Goal: Task Accomplishment & Management: Manage account settings

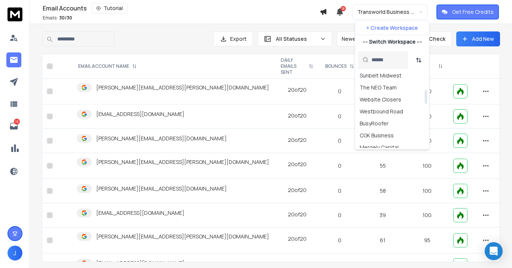
scroll to position [312, 0]
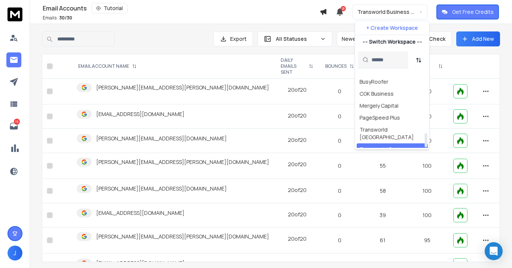
click at [383, 146] on div "Transworld Business Advisors of [GEOGRAPHIC_DATA]" at bounding box center [392, 157] width 65 height 22
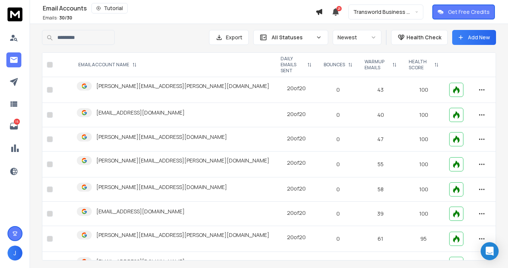
scroll to position [550, 0]
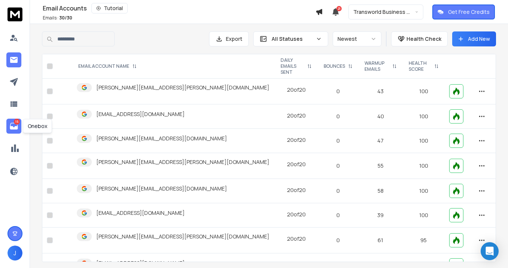
click at [16, 125] on p "15" at bounding box center [17, 122] width 6 height 6
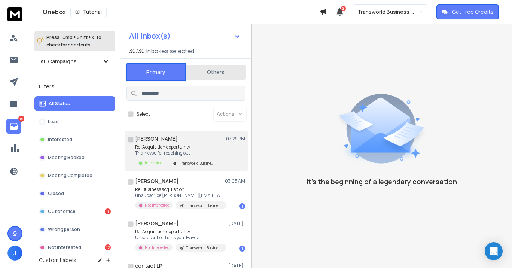
click at [179, 141] on div "[PERSON_NAME] 07:25 PM" at bounding box center [190, 138] width 110 height 7
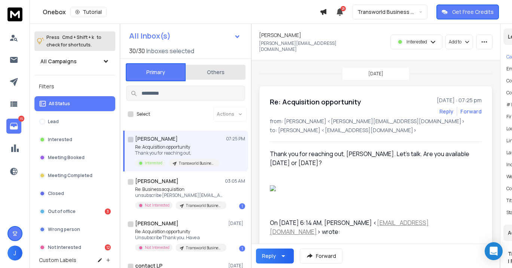
click at [302, 68] on div "Today" at bounding box center [376, 74] width 234 height 12
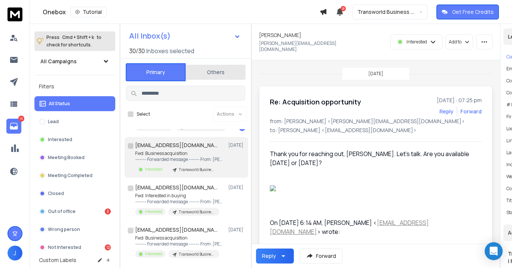
scroll to position [164, 0]
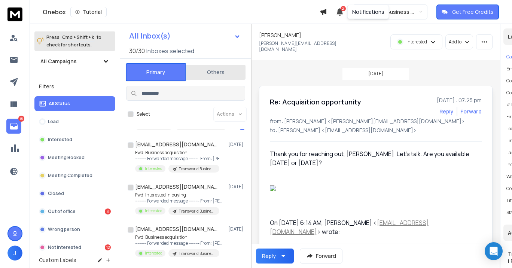
click at [343, 13] on icon at bounding box center [340, 11] width 7 height 7
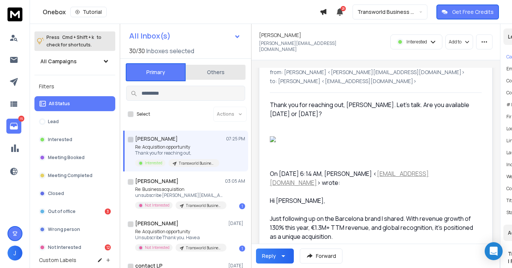
scroll to position [0, 0]
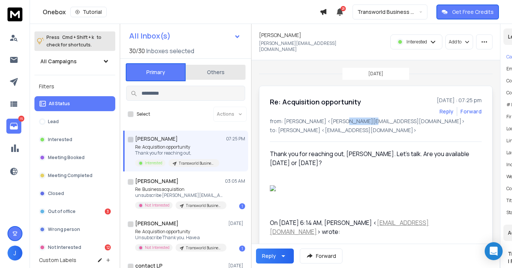
drag, startPoint x: 355, startPoint y: 115, endPoint x: 333, endPoint y: 117, distance: 21.8
click at [333, 118] on p "from: Julio Urrutia <julio@hyveco.io>" at bounding box center [376, 121] width 212 height 7
copy p "hyveco.io"
click at [335, 44] on div "Julio Urrutia Julio Urrutia julio@hyveco.io" at bounding box center [316, 41] width 115 height 21
click at [276, 14] on div "Onebox Tutorial" at bounding box center [181, 12] width 277 height 10
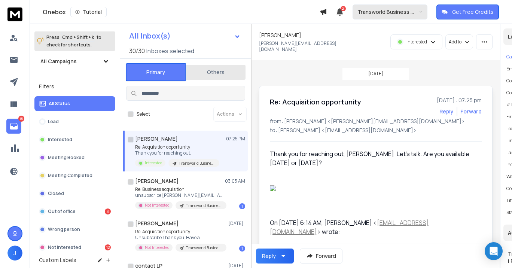
click at [387, 15] on p "Transworld Business Advisors of NY" at bounding box center [389, 11] width 62 height 7
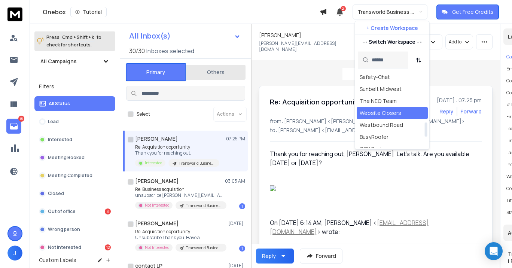
scroll to position [256, 0]
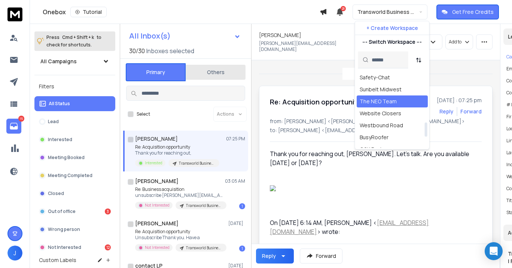
click at [395, 95] on div "The NEO Team" at bounding box center [392, 101] width 71 height 12
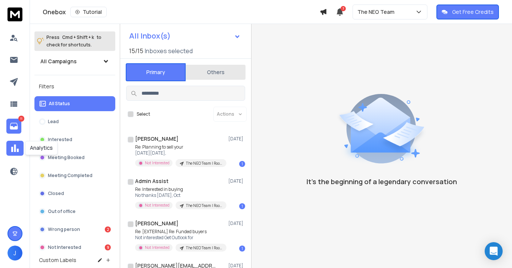
click at [15, 150] on icon at bounding box center [14, 148] width 7 height 7
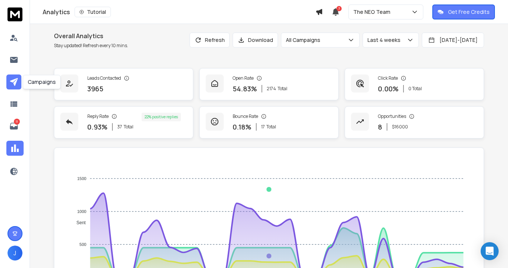
click at [16, 82] on icon at bounding box center [14, 82] width 8 height 8
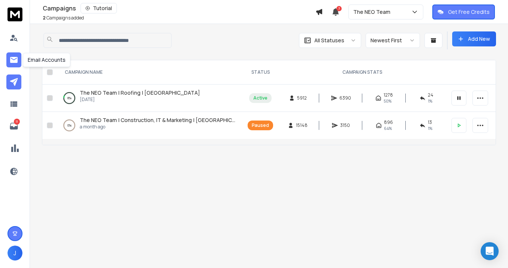
click at [16, 61] on icon at bounding box center [13, 60] width 7 height 6
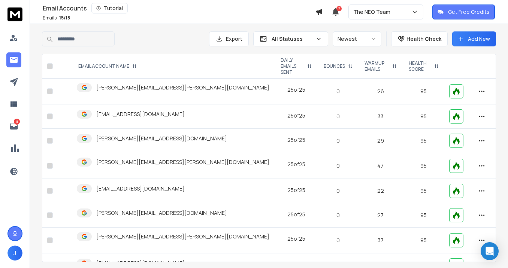
click at [144, 43] on div at bounding box center [123, 38] width 162 height 15
click at [12, 82] on icon at bounding box center [14, 82] width 8 height 8
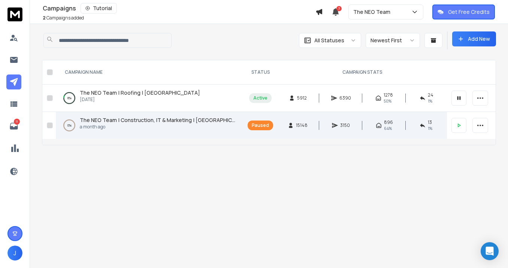
click at [456, 127] on icon at bounding box center [458, 125] width 7 height 7
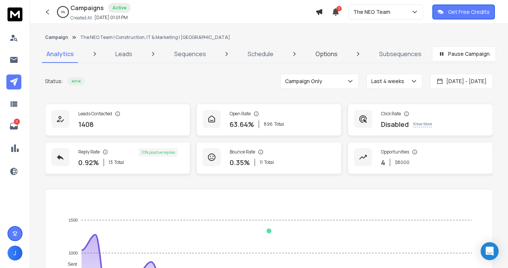
click at [333, 56] on p "Options" at bounding box center [326, 53] width 22 height 9
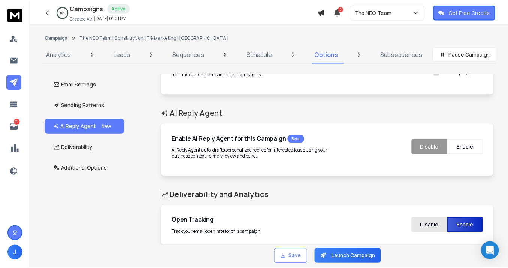
scroll to position [819, 0]
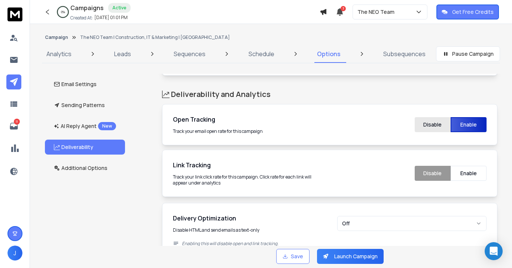
click at [432, 124] on button "Disable" at bounding box center [433, 124] width 36 height 15
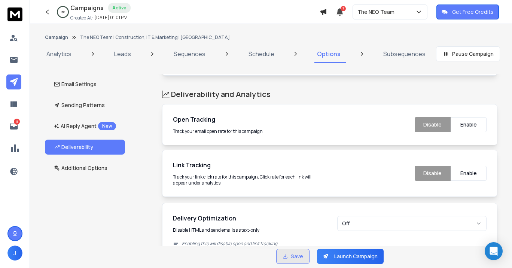
click at [303, 256] on button "Save" at bounding box center [292, 256] width 33 height 15
click at [18, 80] on link at bounding box center [13, 82] width 15 height 15
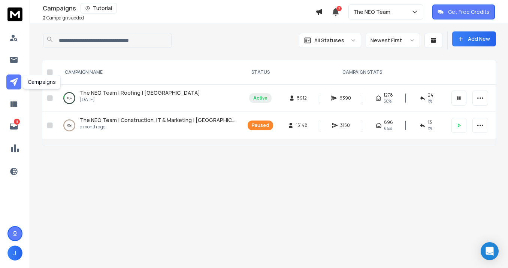
click at [16, 83] on icon at bounding box center [13, 82] width 9 height 9
click at [13, 64] on icon at bounding box center [13, 59] width 9 height 9
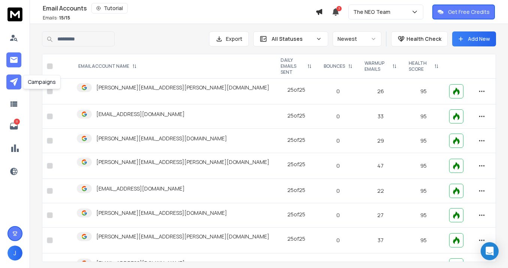
click at [17, 82] on icon at bounding box center [13, 82] width 9 height 9
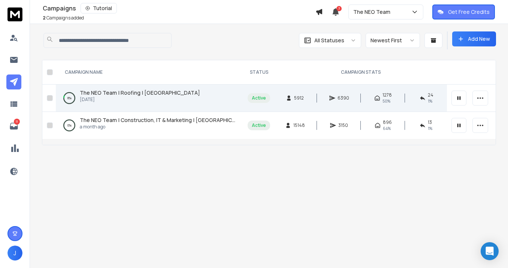
click at [141, 92] on span "The NEO Team | Roofing | USA" at bounding box center [140, 92] width 120 height 7
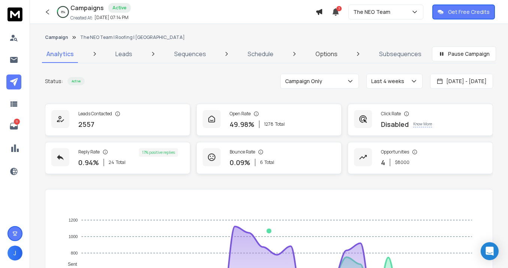
click at [322, 55] on p "Options" at bounding box center [326, 53] width 22 height 9
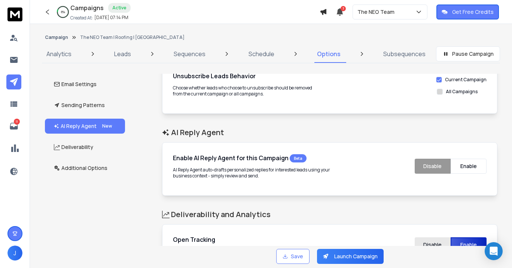
scroll to position [812, 0]
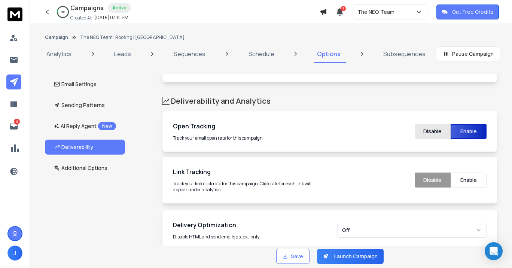
click at [426, 134] on button "Disable" at bounding box center [433, 131] width 36 height 15
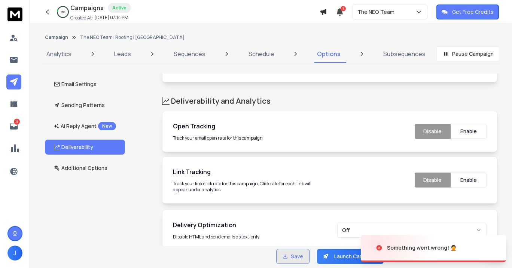
click at [298, 257] on button "Save" at bounding box center [292, 256] width 33 height 15
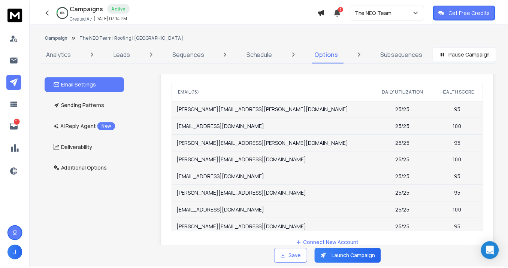
scroll to position [0, 0]
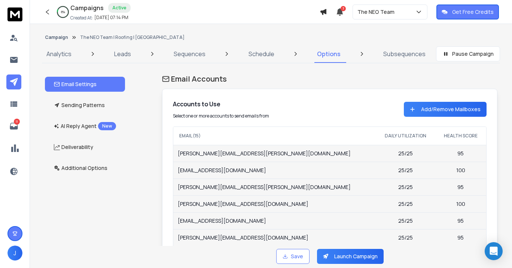
click at [256, 79] on h1 "Email Accounts" at bounding box center [329, 79] width 335 height 10
click at [67, 58] on link "Analytics" at bounding box center [59, 54] width 34 height 18
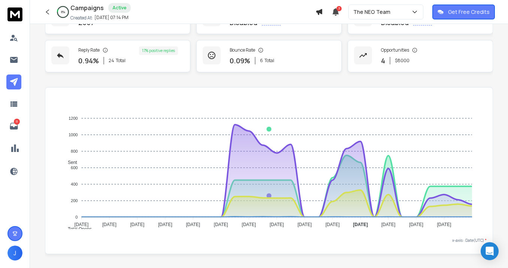
click at [87, 82] on div "Leads Contacted 2557 Open Rate Disabled Know More Click Rate Disabled Know More…" at bounding box center [269, 241] width 448 height 479
click at [15, 82] on icon at bounding box center [14, 82] width 8 height 8
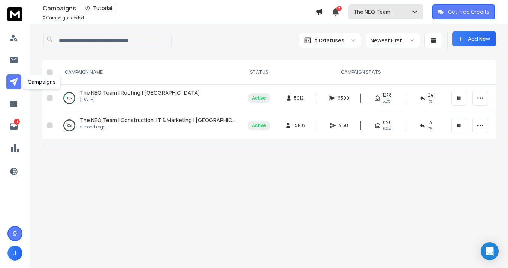
click at [397, 13] on div "The NEO Team" at bounding box center [385, 11] width 65 height 7
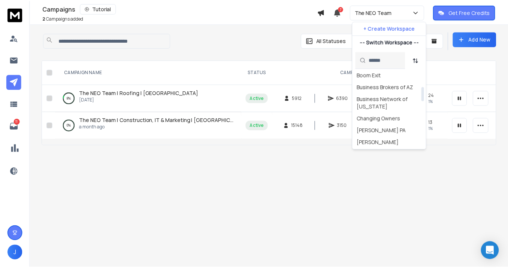
scroll to position [107, 0]
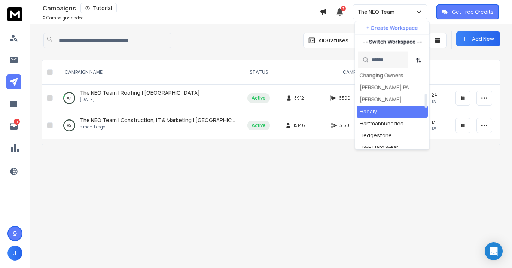
click at [396, 106] on div "Hadaly" at bounding box center [392, 112] width 71 height 12
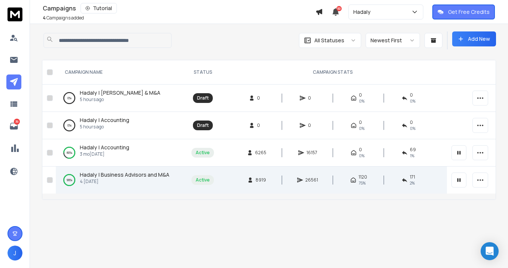
click at [142, 174] on span "Hadaly | Business Advisors and M&A" at bounding box center [124, 174] width 89 height 7
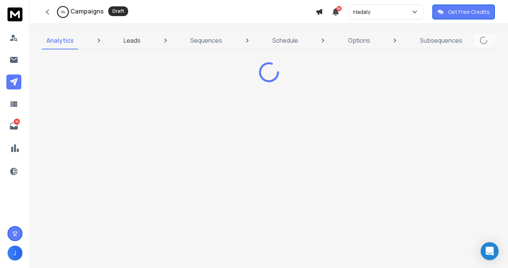
click at [135, 39] on p "Leads" at bounding box center [132, 40] width 17 height 9
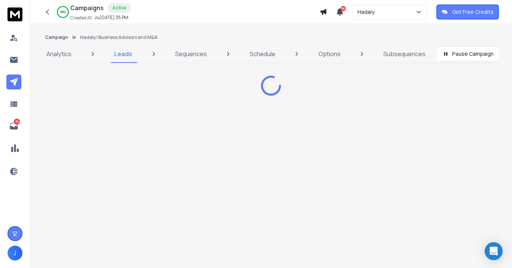
click at [188, 24] on div "99 % Campaigns Active Created At: Ju[DATE]:35 PM 50 Hadaly Get Free Credits" at bounding box center [256, 12] width 512 height 24
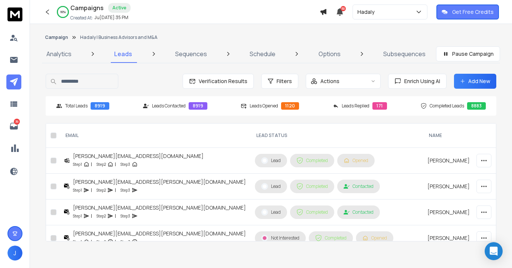
click at [157, 75] on div "Verification Results Filters Actions Enrich Using AI Add New" at bounding box center [271, 81] width 451 height 15
click at [281, 81] on span "Filters" at bounding box center [284, 81] width 15 height 7
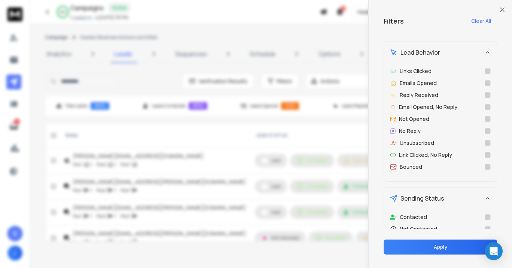
scroll to position [1, 0]
click at [485, 165] on button "Bounced" at bounding box center [488, 167] width 6 height 6
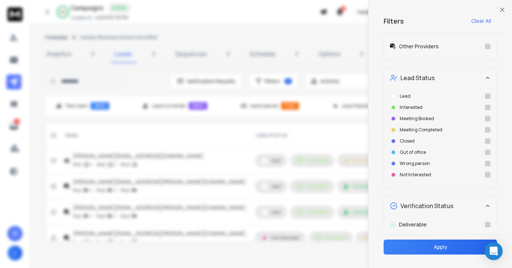
scroll to position [333, 0]
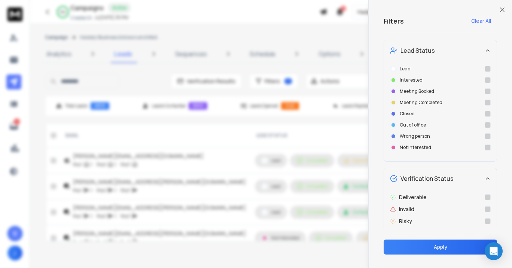
click at [485, 146] on Interested "Not Interested" at bounding box center [488, 148] width 6 height 6
click at [467, 246] on button "Apply" at bounding box center [440, 247] width 113 height 15
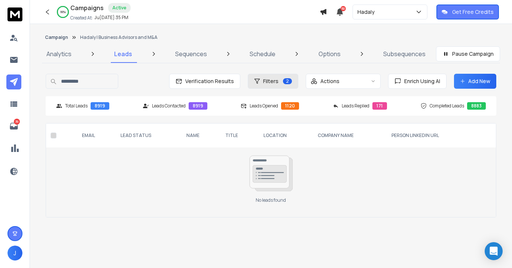
click at [286, 85] on button "Filters 2" at bounding box center [273, 81] width 51 height 15
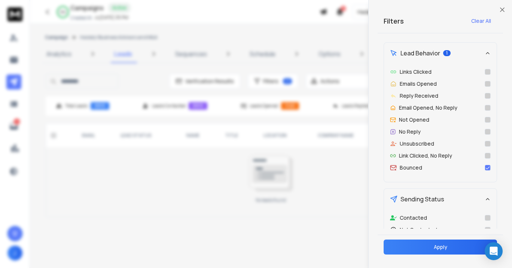
scroll to position [366, 0]
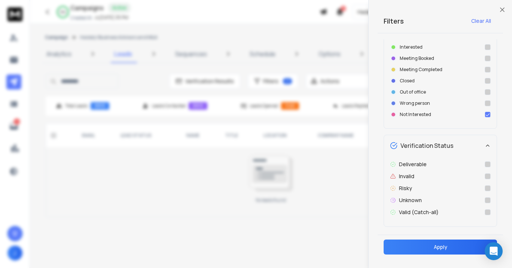
click at [485, 114] on Interested "Not Interested" at bounding box center [488, 115] width 6 height 6
click at [457, 245] on button "Apply" at bounding box center [440, 247] width 113 height 15
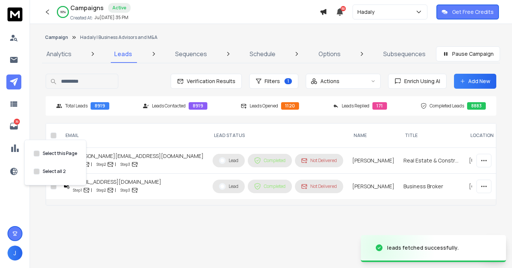
click at [38, 170] on button "Select this Page" at bounding box center [37, 171] width 6 height 6
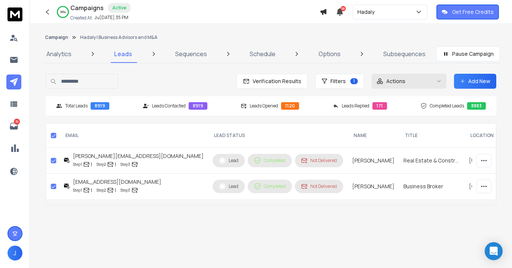
click at [429, 83] on div "Actions" at bounding box center [405, 81] width 57 height 7
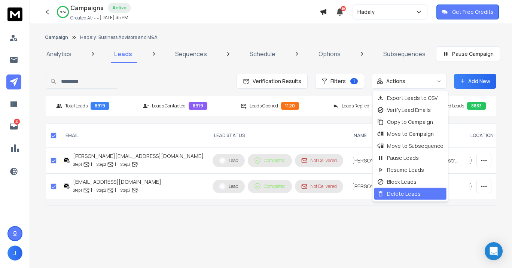
click at [421, 191] on div "Delete Leads" at bounding box center [410, 194] width 72 height 12
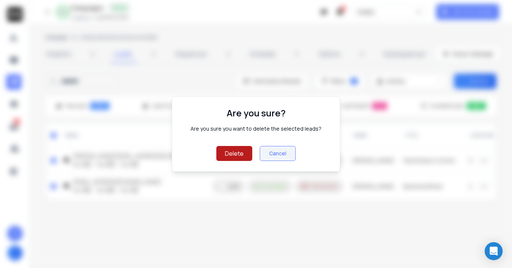
click at [239, 155] on button "Delete" at bounding box center [234, 153] width 36 height 15
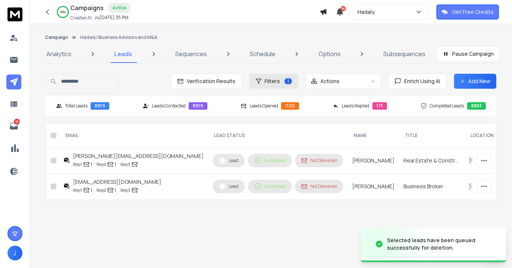
click at [293, 82] on button "Filters 1" at bounding box center [273, 81] width 49 height 15
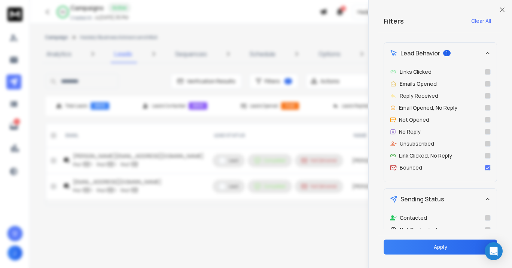
click at [485, 168] on button "Bounced" at bounding box center [488, 168] width 6 height 6
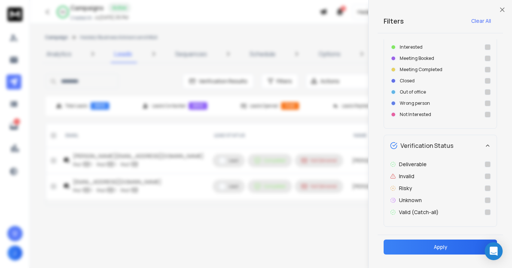
click at [485, 113] on Interested "Not Interested" at bounding box center [488, 115] width 6 height 6
click at [456, 249] on button "Apply" at bounding box center [440, 247] width 113 height 15
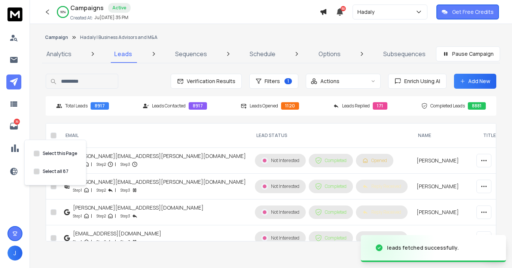
click at [37, 172] on button "Select this Page" at bounding box center [37, 171] width 6 height 6
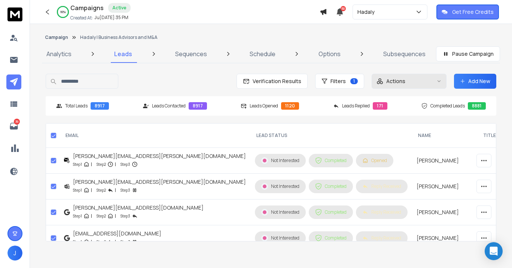
click at [412, 82] on div "Actions" at bounding box center [405, 81] width 57 height 7
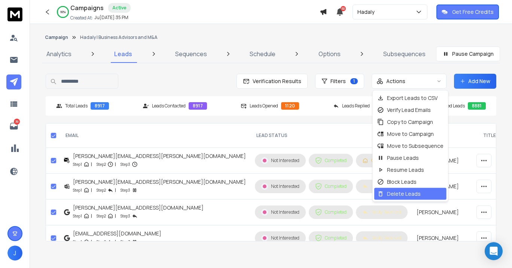
click at [401, 194] on p "Delete Leads" at bounding box center [404, 193] width 34 height 7
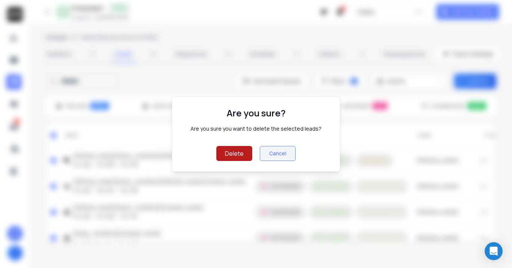
click at [241, 153] on button "Delete" at bounding box center [234, 153] width 36 height 15
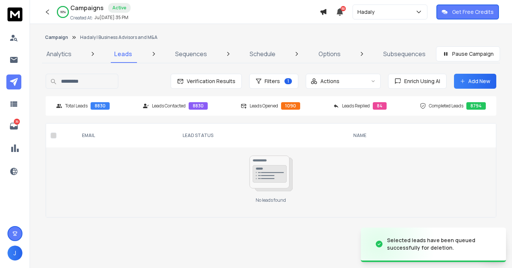
click at [139, 82] on div "Verification Results Filters 1 Actions Enrich Using AI Add New" at bounding box center [271, 81] width 451 height 15
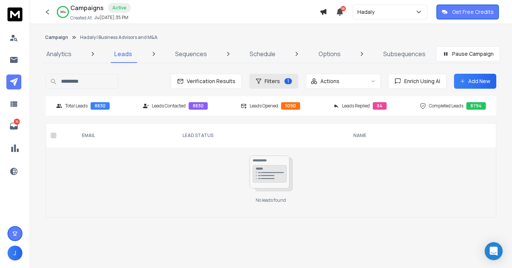
click at [269, 79] on span "Filters" at bounding box center [272, 81] width 15 height 7
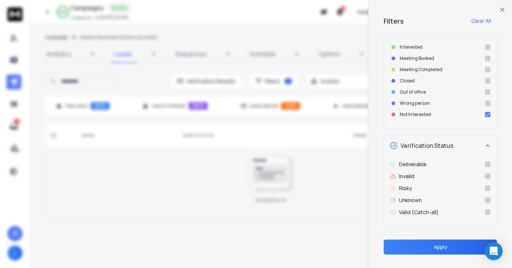
click at [485, 114] on Interested "Not Interested" at bounding box center [488, 115] width 6 height 6
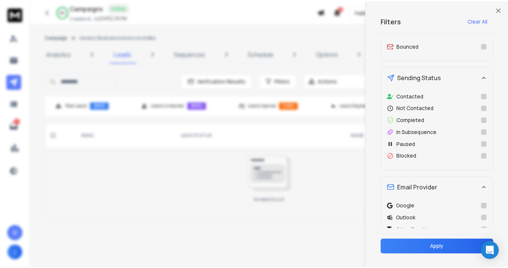
scroll to position [105, 0]
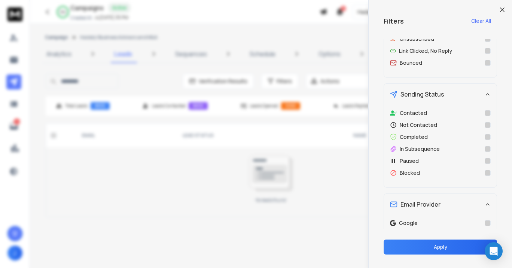
click at [504, 9] on icon "button" at bounding box center [502, 9] width 7 height 7
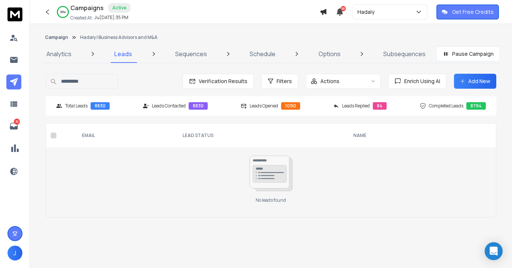
click at [390, 29] on div "Campaign Hadaly | Business Advisors and M&A Analytics Leads Sequences Schedule …" at bounding box center [271, 122] width 482 height 197
click at [395, 14] on div "Hadaly" at bounding box center [390, 11] width 65 height 7
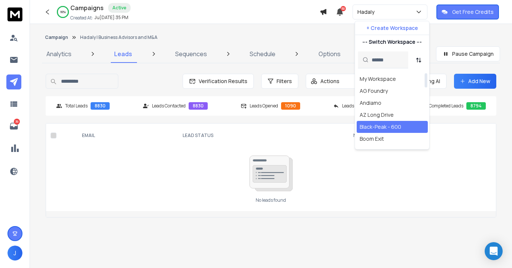
click at [118, 168] on div "No leads found" at bounding box center [270, 179] width 449 height 63
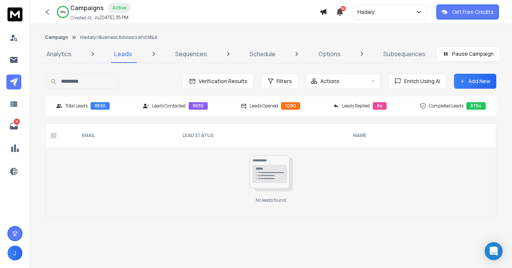
click at [325, 32] on div "Campaign Hadaly | Business Advisors and M&A" at bounding box center [271, 37] width 458 height 12
click at [17, 84] on icon at bounding box center [13, 82] width 9 height 9
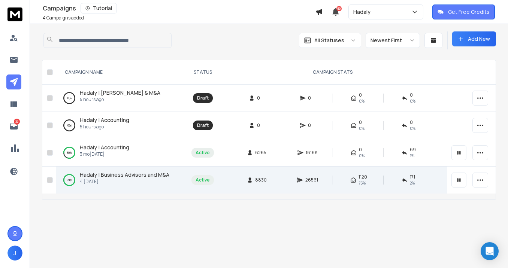
click at [145, 175] on span "Hadaly | Business Advisors and M&A" at bounding box center [124, 174] width 89 height 7
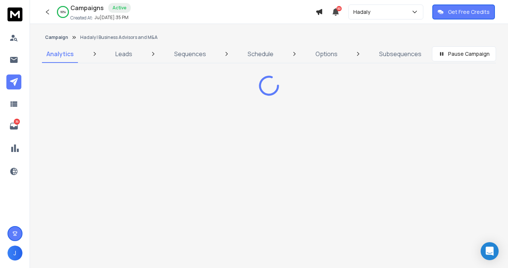
click at [201, 31] on div "Campaign Hadaly | Business Advisors and M&A" at bounding box center [269, 37] width 454 height 12
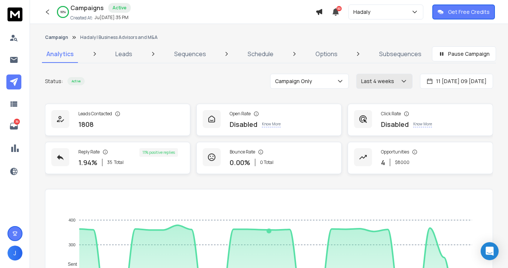
click at [386, 85] on button "Last 4 weeks" at bounding box center [384, 81] width 56 height 15
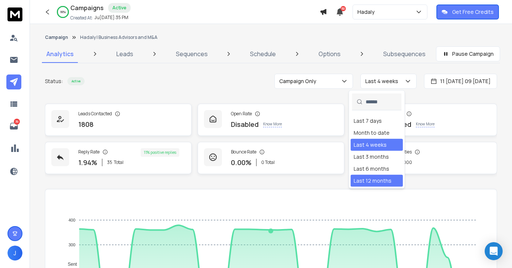
click at [385, 181] on div "Last 12 months" at bounding box center [373, 180] width 38 height 7
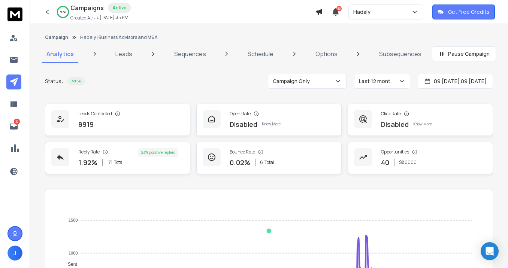
click at [200, 82] on div "Status: Active Pause Campaign Campaign Only Last 12 months 09 Oct 2024 - 09 Oct…" at bounding box center [269, 81] width 448 height 15
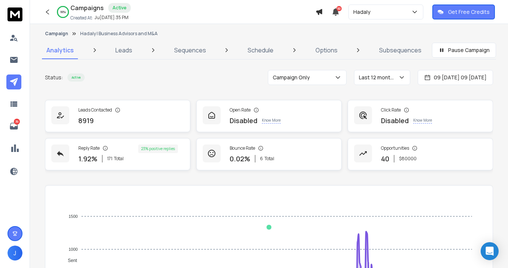
scroll to position [10, 0]
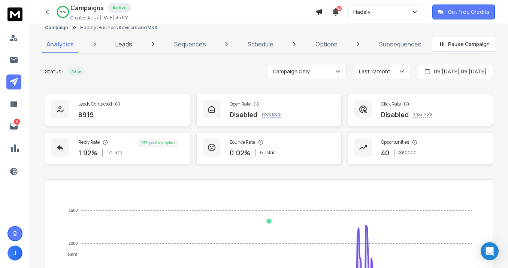
click at [130, 46] on p "Leads" at bounding box center [123, 44] width 17 height 9
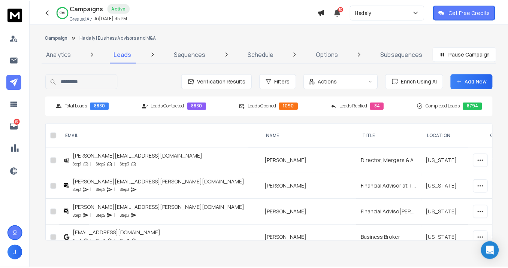
scroll to position [0, 173]
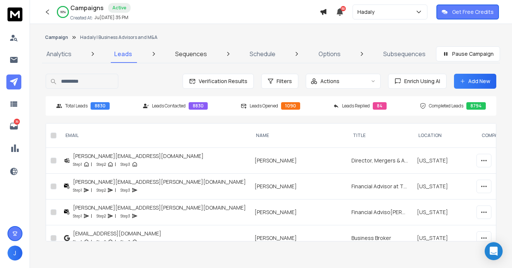
click at [192, 55] on p "Sequences" at bounding box center [191, 53] width 32 height 9
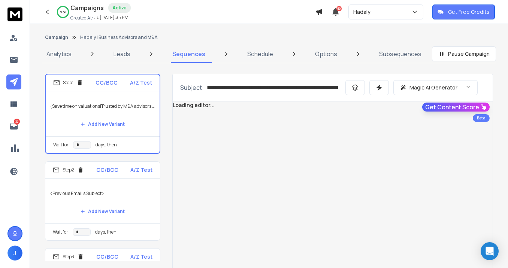
click at [141, 101] on p "{Save time on valuations|Trusted by M&A advisors like you|Business valuation re…" at bounding box center [102, 106] width 105 height 21
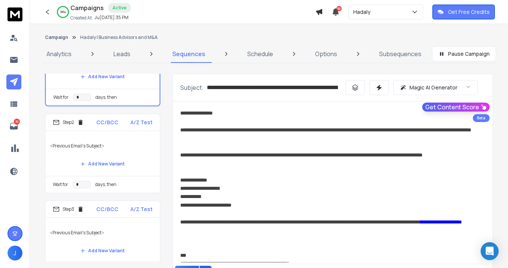
scroll to position [49, 0]
click at [127, 236] on p "<Previous Email's Subject>" at bounding box center [103, 231] width 106 height 21
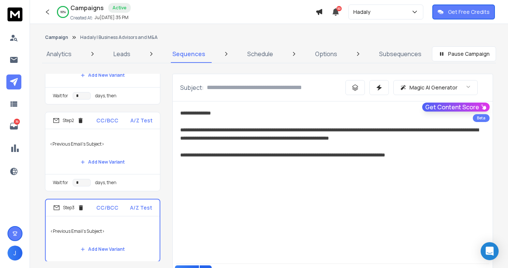
click at [144, 140] on p "<Previous Email's Subject>" at bounding box center [103, 144] width 106 height 21
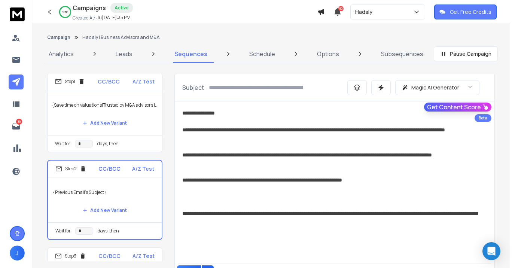
scroll to position [0, 0]
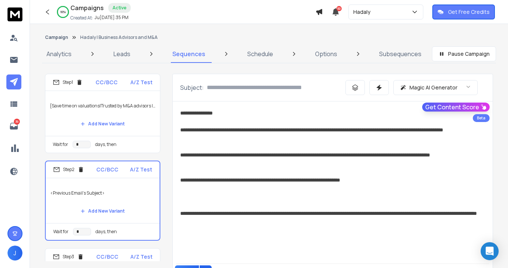
click at [141, 116] on p "{Save time on valuations|Trusted by M&A advisors like you|Business valuation re…" at bounding box center [103, 105] width 106 height 21
type input "**********"
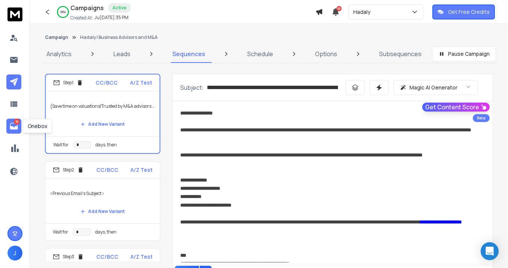
click at [16, 127] on icon at bounding box center [14, 126] width 8 height 7
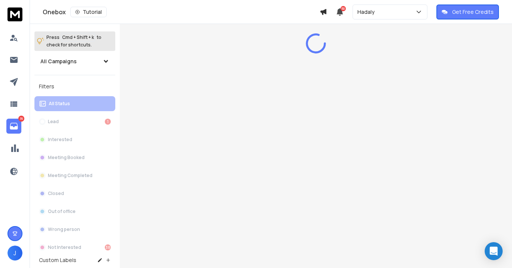
click at [69, 139] on div "All Status Lead 1 Interested Meeting Booked Meeting Completed Closed Out of off…" at bounding box center [74, 175] width 81 height 159
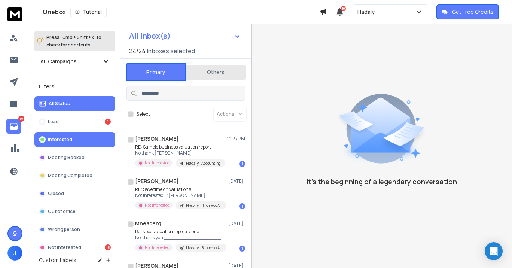
click at [63, 141] on p "Interested" at bounding box center [60, 140] width 24 height 6
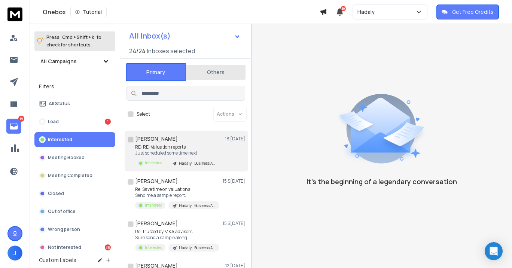
click at [169, 150] on p "Just scheduled some time next" at bounding box center [177, 153] width 84 height 6
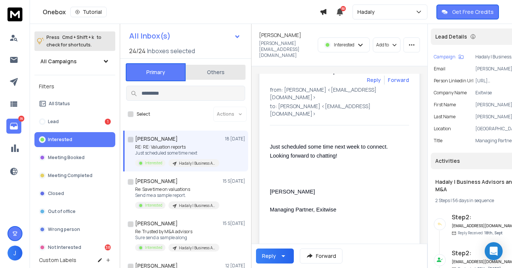
scroll to position [32, 0]
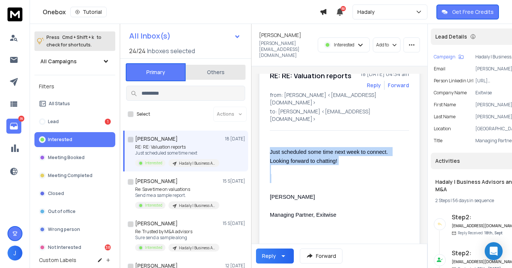
drag, startPoint x: 269, startPoint y: 125, endPoint x: 342, endPoint y: 149, distance: 76.8
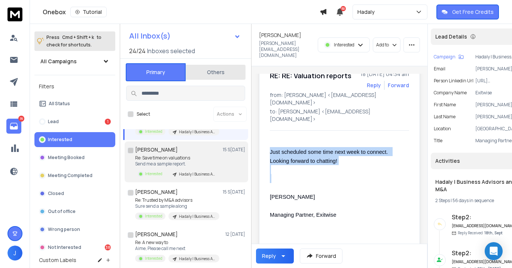
scroll to position [34, 0]
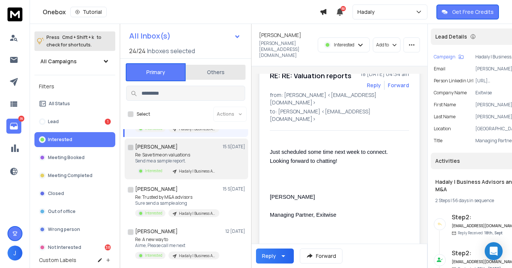
click at [182, 162] on p "Send me a sample report." at bounding box center [177, 161] width 84 height 6
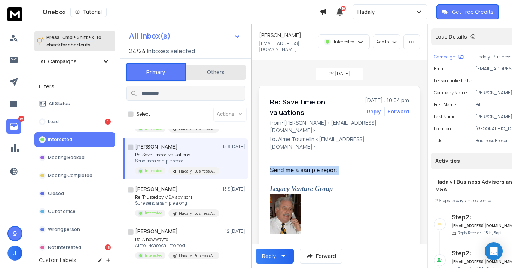
drag, startPoint x: 340, startPoint y: 149, endPoint x: 267, endPoint y: 151, distance: 73.4
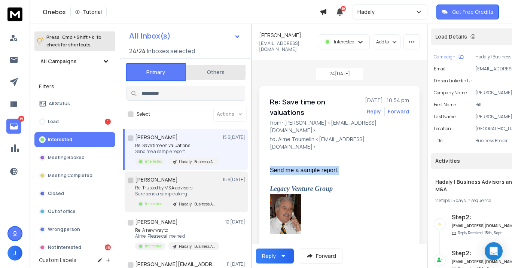
scroll to position [44, 0]
click at [197, 181] on div "Kresimir Peharda 15 Sep" at bounding box center [190, 179] width 110 height 7
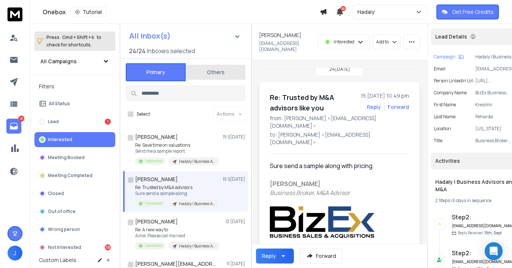
scroll to position [10, 0]
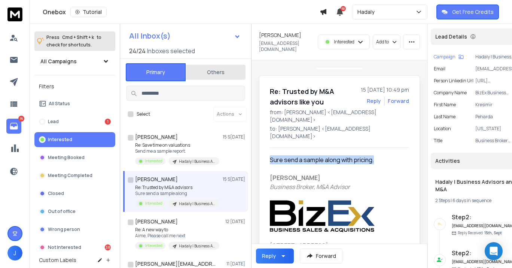
drag, startPoint x: 384, startPoint y: 138, endPoint x: 271, endPoint y: 141, distance: 113.5
click at [271, 155] on p "Sure send a sample along with pricing." at bounding box center [336, 159] width 133 height 9
click at [244, 17] on div "Onebox Tutorial 50 Hadaly Get Free Credits" at bounding box center [256, 12] width 512 height 24
click at [245, 15] on div "Onebox Tutorial" at bounding box center [181, 12] width 277 height 10
click at [235, 21] on div "Onebox Tutorial 50 Hadaly Get Free Credits" at bounding box center [256, 12] width 512 height 24
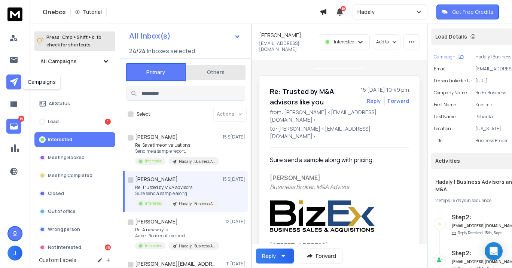
click at [18, 83] on icon at bounding box center [13, 82] width 9 height 9
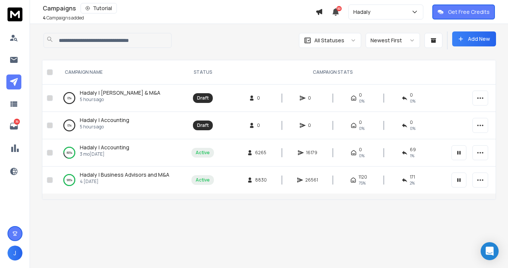
click at [253, 17] on div "4 Campaigns added" at bounding box center [179, 18] width 273 height 6
click at [269, 24] on div "Campaigns 4 Campaigns Added All Statuses Newest First Add New CAMPAIGN NAME STA…" at bounding box center [269, 165] width 478 height 283
click at [250, 43] on div at bounding box center [155, 40] width 227 height 18
click at [268, 43] on div at bounding box center [155, 40] width 227 height 18
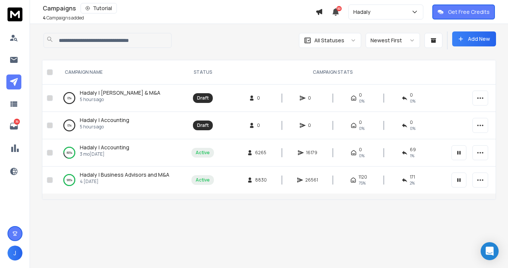
click at [274, 37] on div "Campaigns 4 Campaigns Added All Statuses Newest First Add New" at bounding box center [382, 40] width 227 height 18
click at [263, 198] on caption at bounding box center [268, 197] width 453 height 6
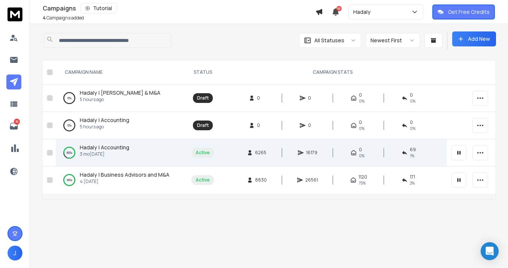
click at [455, 152] on button at bounding box center [458, 152] width 15 height 15
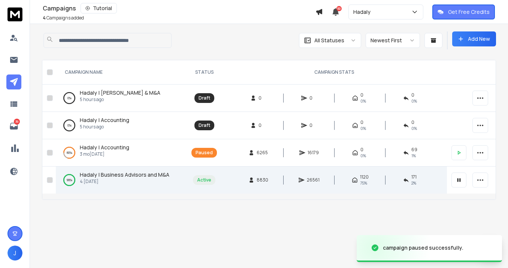
click at [460, 181] on icon at bounding box center [458, 180] width 3 height 4
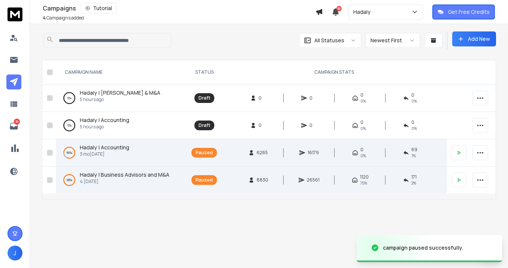
click at [97, 146] on span "Hadaly | Accounting" at bounding box center [104, 147] width 49 height 7
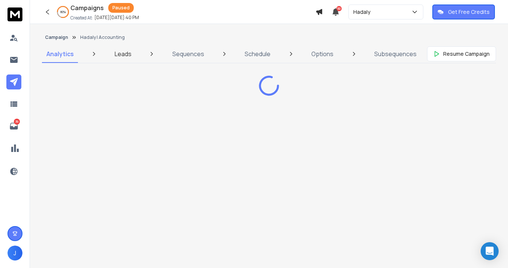
click at [118, 51] on p "Leads" at bounding box center [123, 53] width 17 height 9
click at [209, 37] on div "Campaign Hadaly | Accounting" at bounding box center [269, 37] width 448 height 6
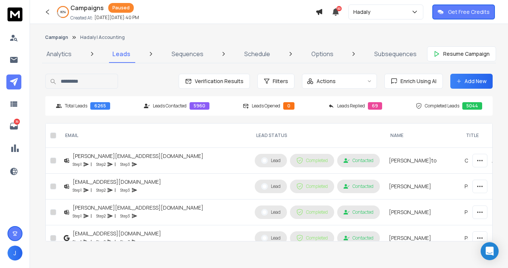
click at [209, 37] on div "Campaign Hadaly | Accounting" at bounding box center [269, 37] width 448 height 6
click at [146, 75] on div "Verification Results Filters Actions Enrich Using AI Add New" at bounding box center [268, 81] width 447 height 15
click at [375, 67] on div "Campaign Hadaly | Accounting Analytics Leads Sequences Schedule Options Subsequ…" at bounding box center [269, 134] width 454 height 206
click at [366, 79] on button "Actions" at bounding box center [339, 81] width 75 height 15
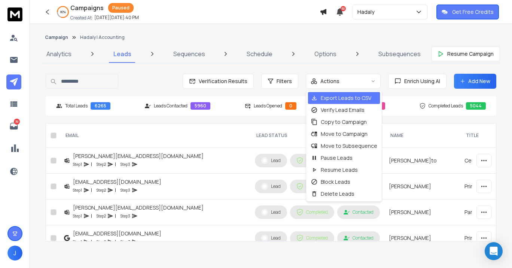
click at [361, 66] on div "Campaign Hadaly | Accounting Analytics Leads Sequences Schedule Options Subsequ…" at bounding box center [271, 134] width 458 height 206
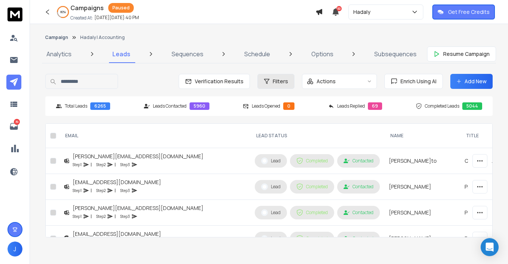
click at [272, 83] on button "Filters" at bounding box center [275, 81] width 37 height 15
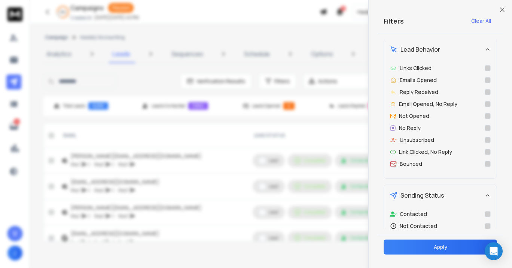
scroll to position [9, 0]
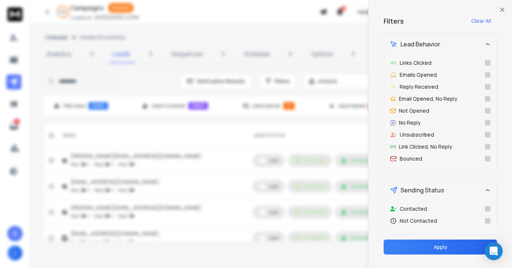
click at [487, 158] on div "Links Clicked Emails Opened Reply Received Email Opened, No Reply Not Opened No…" at bounding box center [440, 116] width 113 height 114
click at [485, 159] on button "Bounced" at bounding box center [488, 159] width 6 height 6
click at [448, 249] on button "Apply" at bounding box center [440, 247] width 113 height 15
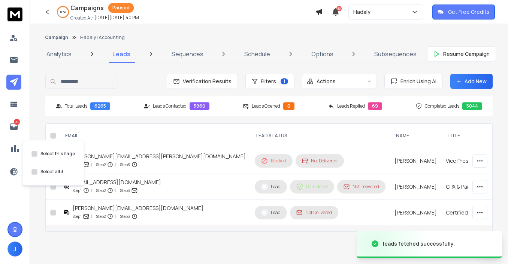
click at [35, 172] on button "Select this Page" at bounding box center [34, 171] width 6 height 6
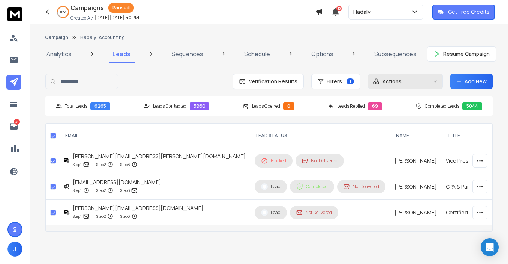
click at [400, 82] on p "Actions" at bounding box center [391, 81] width 19 height 7
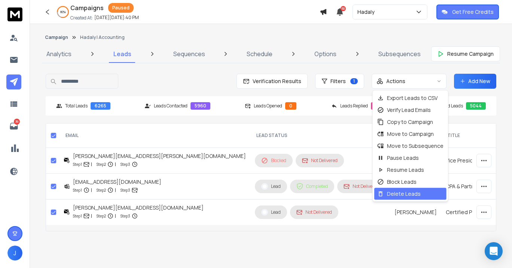
click at [399, 196] on p "Delete Leads" at bounding box center [404, 193] width 34 height 7
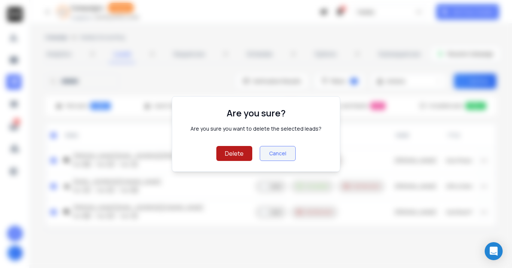
click at [235, 154] on button "Delete" at bounding box center [234, 153] width 36 height 15
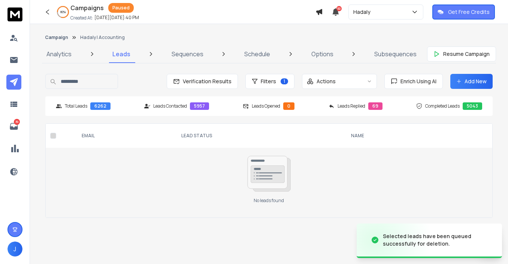
click at [140, 77] on div "Verification Results Filters 1 Actions Enrich Using AI Add New" at bounding box center [268, 81] width 447 height 15
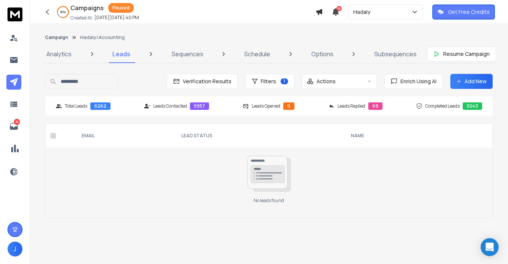
click at [157, 82] on div "Verification Results Filters 1 Actions Enrich Using AI Add New" at bounding box center [268, 81] width 447 height 15
click at [279, 83] on button "Filters 1" at bounding box center [269, 81] width 49 height 15
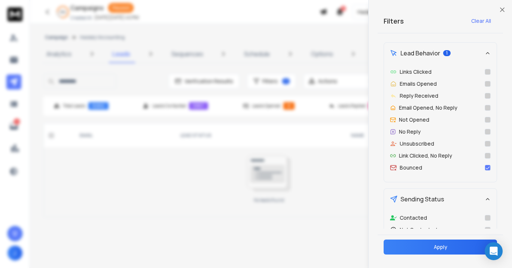
click at [485, 168] on button "Bounced" at bounding box center [488, 168] width 6 height 6
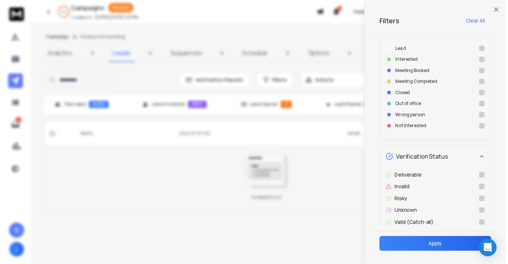
scroll to position [364, 0]
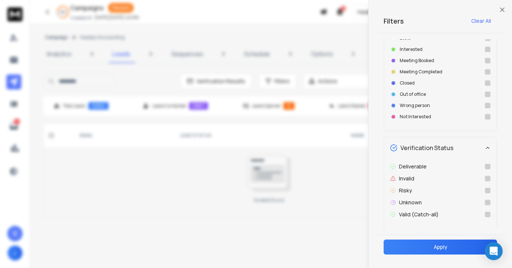
click at [486, 116] on Interested "Not Interested" at bounding box center [488, 117] width 6 height 6
click at [448, 249] on button "Apply" at bounding box center [440, 247] width 113 height 15
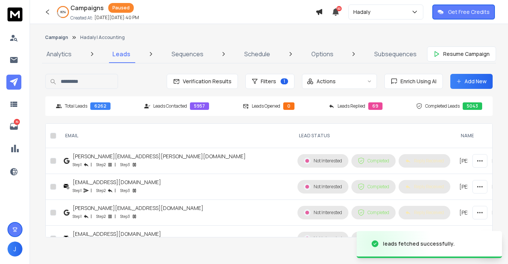
click at [146, 83] on div "Verification Results Filters 1 Actions Enrich Using AI Add New" at bounding box center [268, 81] width 447 height 15
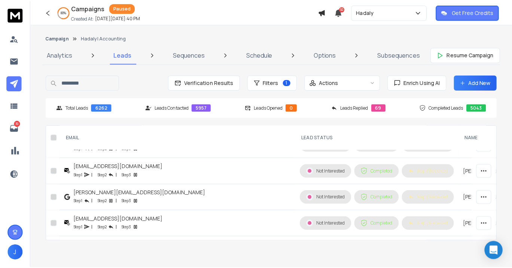
scroll to position [0, 0]
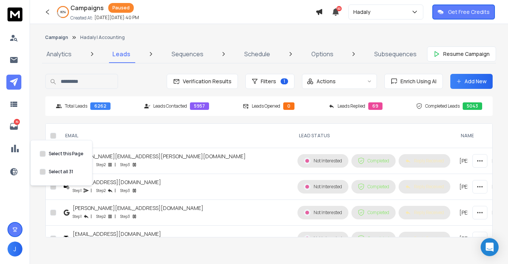
click at [42, 170] on button "Select this Page" at bounding box center [43, 171] width 6 height 6
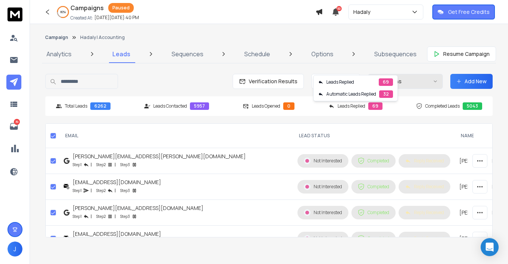
click at [418, 82] on div "Actions" at bounding box center [401, 81] width 57 height 7
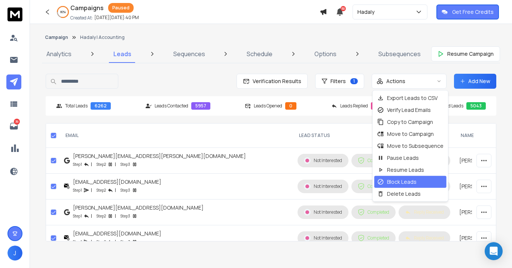
click at [399, 183] on p "Block Leads" at bounding box center [402, 181] width 30 height 7
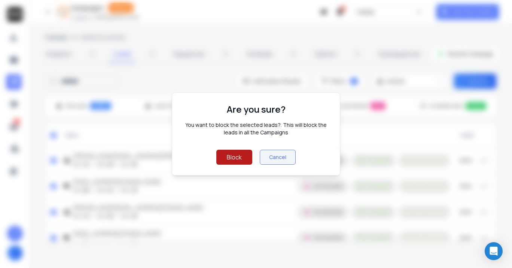
click at [247, 156] on button "Block" at bounding box center [234, 157] width 36 height 15
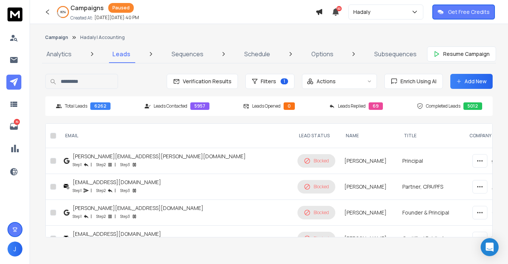
click at [221, 122] on div "Verification Results Filters 1 Actions Enrich Using AI Add New Total Leads 6262…" at bounding box center [268, 152] width 447 height 156
click at [343, 83] on div "Actions" at bounding box center [335, 81] width 57 height 7
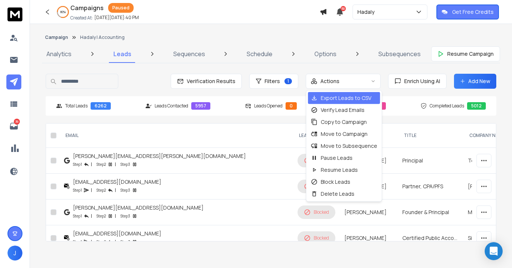
click at [423, 67] on div "Campaign Hadaly | Accounting Analytics Leads Sequences Schedule Options Subsequ…" at bounding box center [271, 134] width 458 height 206
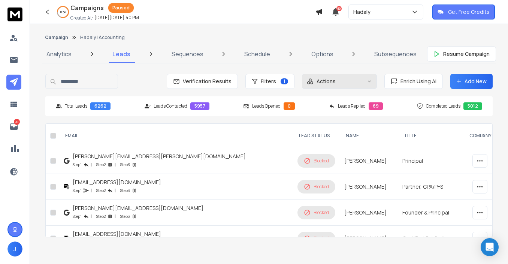
click at [355, 79] on div "Actions" at bounding box center [335, 81] width 57 height 7
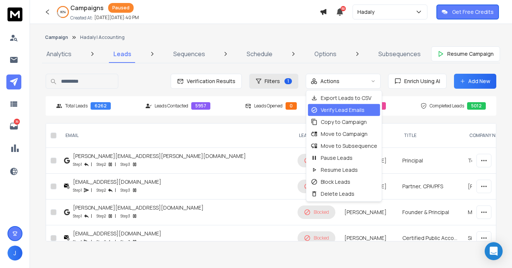
click at [281, 84] on button "Filters 1" at bounding box center [273, 81] width 49 height 15
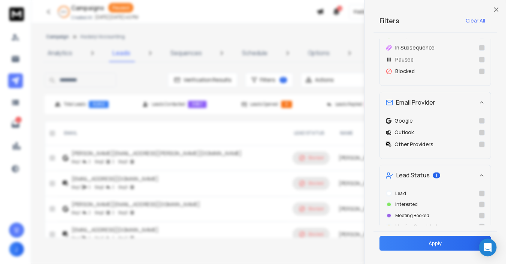
scroll to position [296, 0]
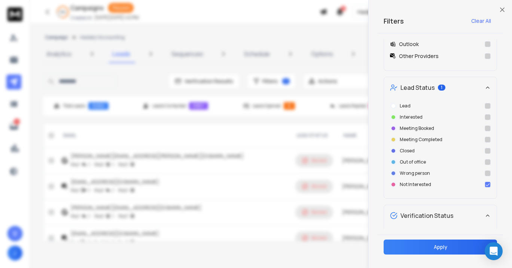
click at [485, 184] on Interested "Not Interested" at bounding box center [488, 185] width 6 height 6
click at [485, 115] on button "Interested" at bounding box center [488, 117] width 6 height 6
click at [453, 250] on button "Apply" at bounding box center [440, 247] width 113 height 15
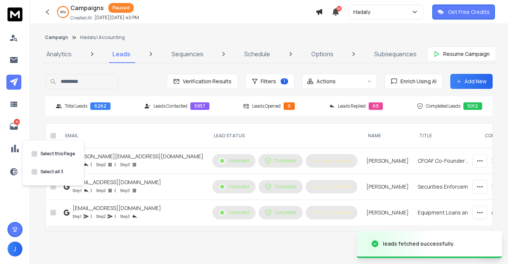
click at [34, 170] on button "Select this Page" at bounding box center [34, 171] width 6 height 6
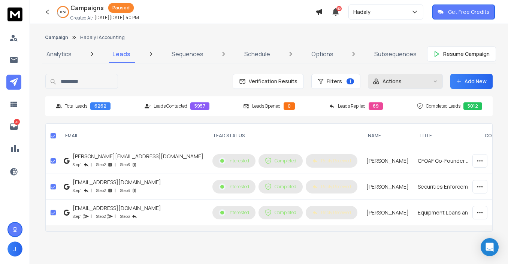
click at [410, 83] on div "Actions" at bounding box center [401, 81] width 57 height 7
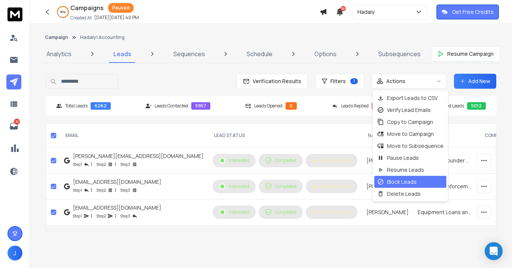
click at [416, 183] on div "Block Leads" at bounding box center [410, 182] width 72 height 12
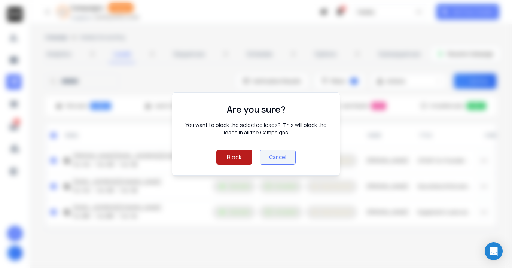
click at [236, 155] on button "Block" at bounding box center [234, 157] width 36 height 15
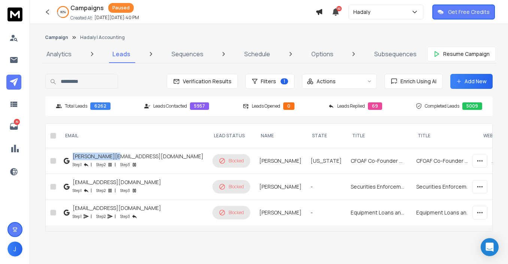
drag, startPoint x: 123, startPoint y: 155, endPoint x: 71, endPoint y: 155, distance: 52.0
click at [73, 155] on div "byron@cfoaf.com" at bounding box center [138, 155] width 131 height 7
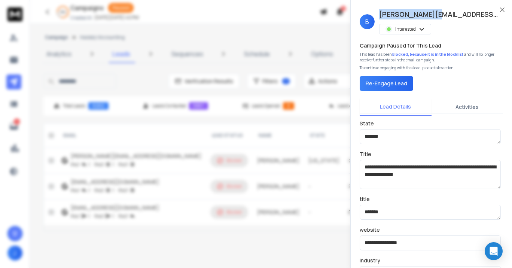
drag, startPoint x: 437, startPoint y: 15, endPoint x: 372, endPoint y: 18, distance: 65.2
click at [372, 18] on div "B byron@cfoaf.com Interested" at bounding box center [431, 21] width 143 height 25
copy div "byron@cfoaf.com"
click at [501, 9] on icon "button" at bounding box center [502, 9] width 7 height 7
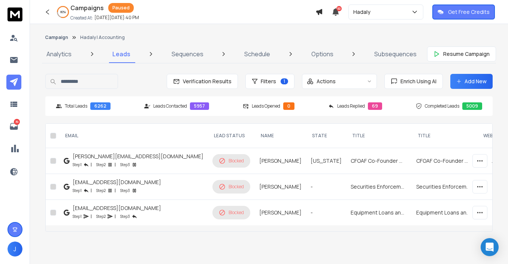
click at [232, 38] on div "Campaign Hadaly | Accounting" at bounding box center [269, 37] width 448 height 6
click at [16, 255] on span "J" at bounding box center [14, 248] width 15 height 15
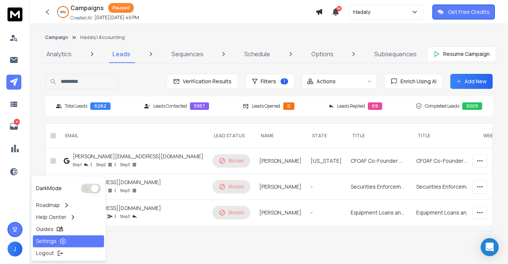
click at [55, 241] on p "Settings" at bounding box center [46, 240] width 21 height 7
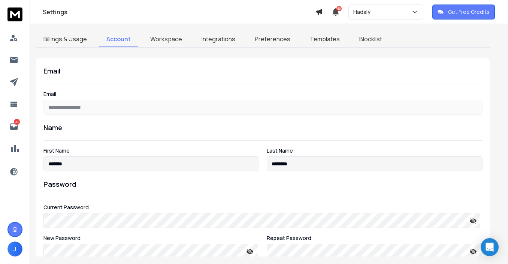
click at [369, 39] on link "Blocklist" at bounding box center [371, 39] width 38 height 16
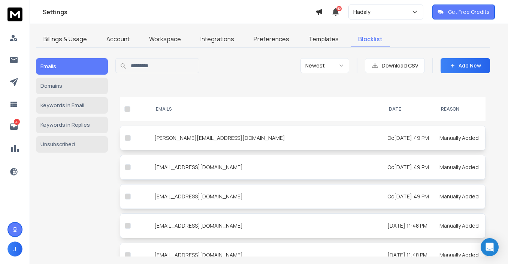
click at [216, 70] on div "Newest Download CSV Add New" at bounding box center [302, 65] width 374 height 15
click at [63, 89] on button "Domains" at bounding box center [72, 86] width 72 height 16
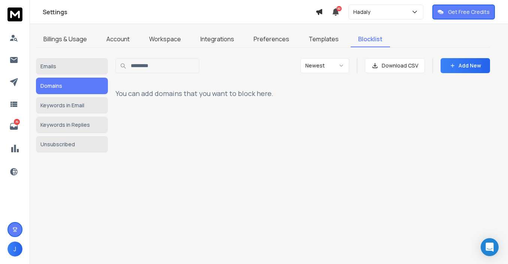
click at [246, 93] on p "You can add domains that you want to block here." at bounding box center [302, 93] width 374 height 10
click at [89, 64] on button "Emails" at bounding box center [72, 66] width 72 height 16
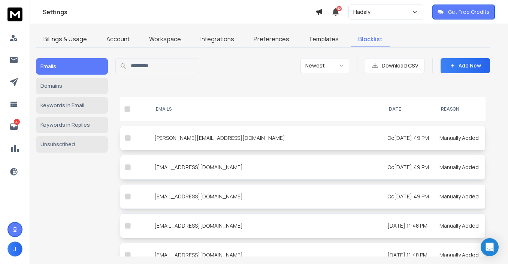
click at [162, 66] on input at bounding box center [157, 65] width 84 height 15
paste input "**********"
type input "**********"
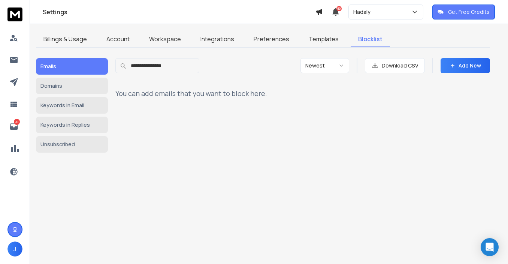
click at [194, 66] on input "**********" at bounding box center [157, 65] width 84 height 15
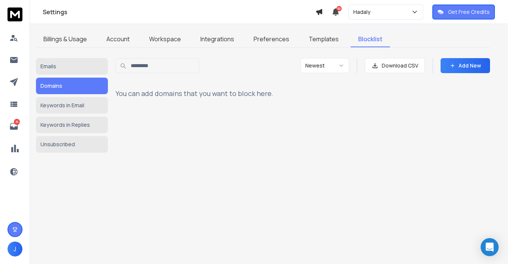
click at [68, 88] on button "Domains" at bounding box center [72, 86] width 72 height 16
click at [72, 70] on button "Emails" at bounding box center [72, 66] width 72 height 16
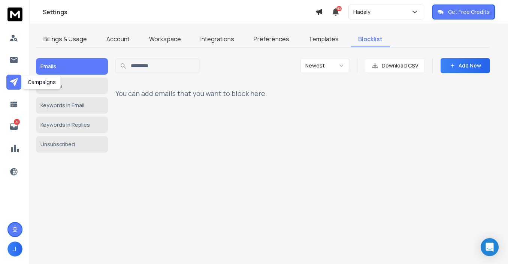
click at [16, 82] on icon at bounding box center [14, 82] width 8 height 8
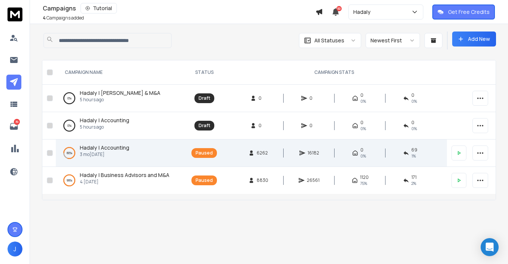
click at [118, 148] on span "Hadaly | Accounting" at bounding box center [104, 147] width 49 height 7
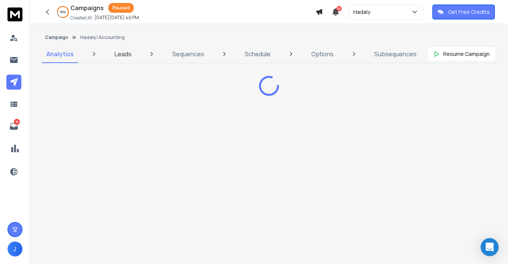
click at [121, 55] on p "Leads" at bounding box center [123, 53] width 17 height 9
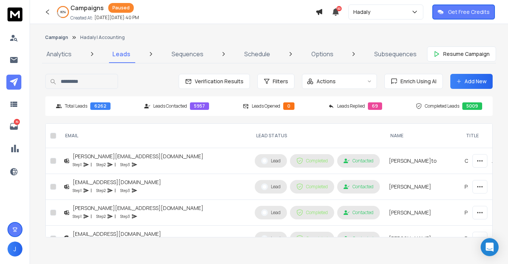
click at [133, 79] on div "Verification Results Filters Actions Enrich Using AI Add New" at bounding box center [268, 81] width 447 height 15
click at [280, 80] on span "Filters" at bounding box center [280, 81] width 15 height 7
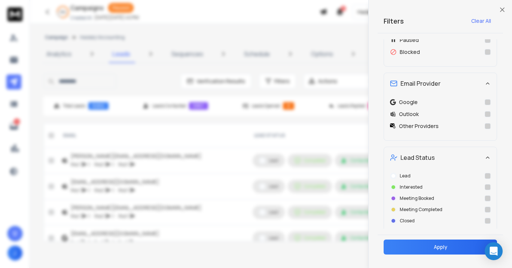
scroll to position [305, 0]
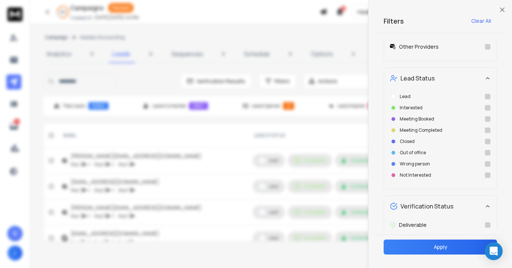
click at [485, 106] on button "Interested" at bounding box center [488, 108] width 6 height 6
click at [450, 247] on button "Apply" at bounding box center [440, 247] width 113 height 15
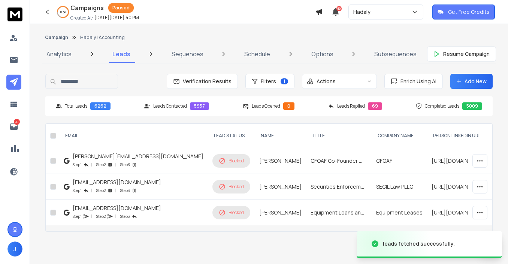
click at [219, 161] on div "Blocked" at bounding box center [231, 160] width 25 height 7
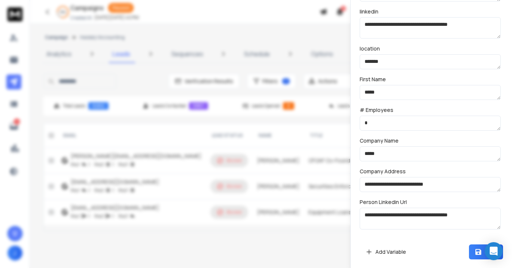
scroll to position [0, 0]
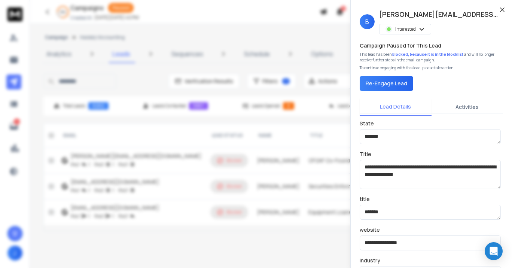
click at [502, 11] on icon "button" at bounding box center [502, 9] width 7 height 7
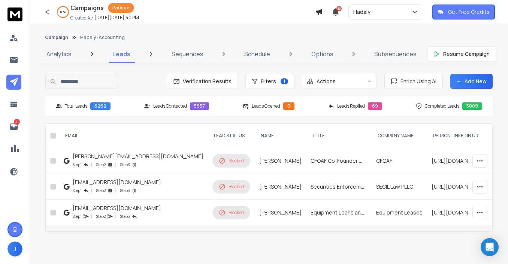
click at [237, 33] on div "Campaign Hadaly | Accounting" at bounding box center [269, 37] width 454 height 12
click at [56, 119] on div "Verification Results Filters 1 Actions Enrich Using AI Add New Total Leads 6262…" at bounding box center [268, 149] width 447 height 150
drag, startPoint x: 152, startPoint y: 182, endPoint x: 81, endPoint y: 178, distance: 70.9
click at [81, 178] on body "ReferralStack Unlock AI-powered affiliate growth Lifetime Deals available! Clai…" at bounding box center [254, 132] width 508 height 264
click at [37, 179] on div "Campaign Hadaly | Accounting Analytics Leads Sequences Schedule Options Subsequ…" at bounding box center [269, 129] width 478 height 210
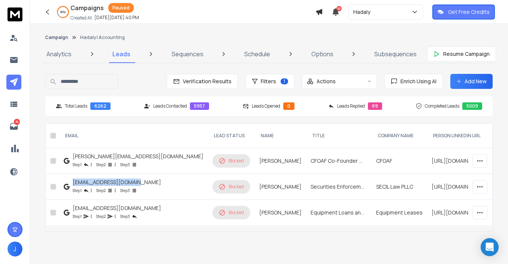
drag, startPoint x: 88, startPoint y: 182, endPoint x: 143, endPoint y: 182, distance: 55.0
click at [143, 182] on div "ckirchert@secillaw.com" at bounding box center [117, 181] width 88 height 7
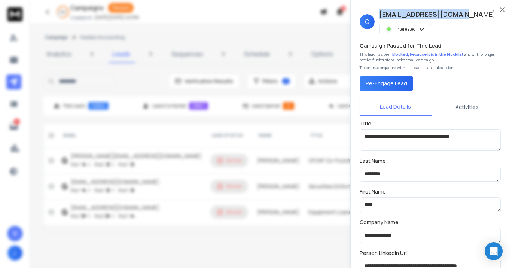
drag, startPoint x: 459, startPoint y: 15, endPoint x: 379, endPoint y: 15, distance: 80.5
click at [379, 15] on div "C ckirchert@secillaw.com Interested" at bounding box center [431, 21] width 143 height 25
copy h1 "ckirchert@secillaw.com"
click at [45, 242] on div at bounding box center [256, 134] width 512 height 268
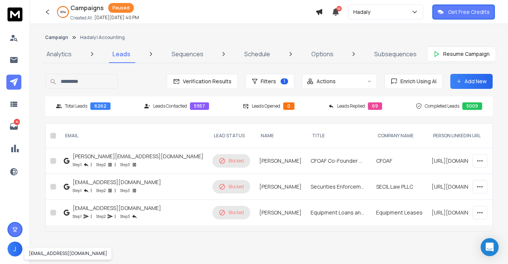
click at [18, 252] on span "J" at bounding box center [14, 248] width 15 height 15
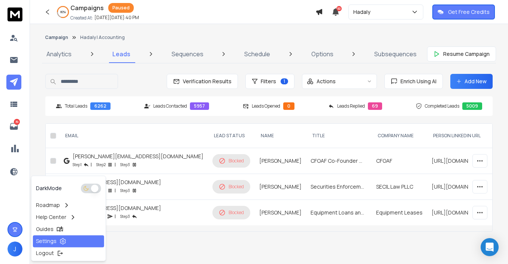
click at [49, 241] on p "Settings" at bounding box center [46, 240] width 21 height 7
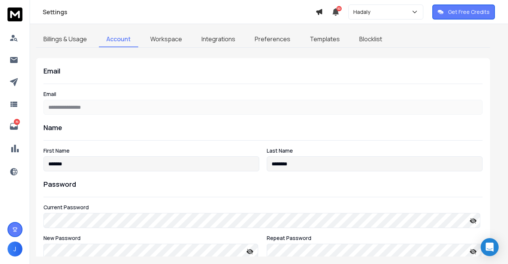
click at [362, 42] on link "Blocklist" at bounding box center [371, 39] width 38 height 16
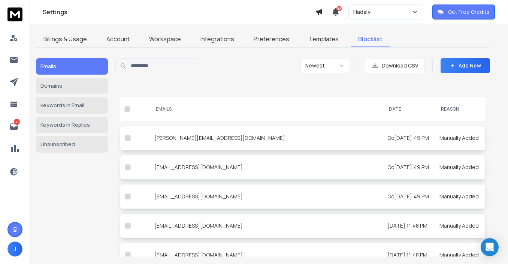
click at [144, 68] on input at bounding box center [157, 65] width 84 height 15
paste input "**********"
type input "**********"
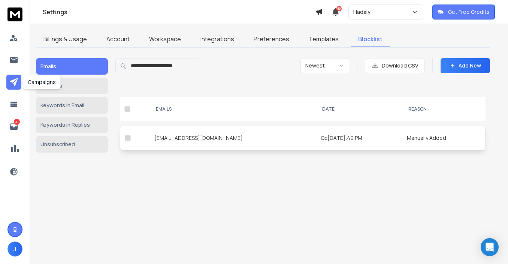
click at [18, 79] on link at bounding box center [13, 82] width 15 height 15
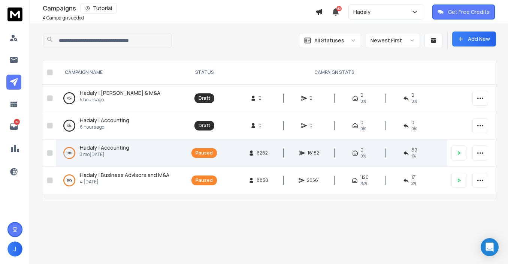
click at [128, 149] on span "Hadaly | Accounting" at bounding box center [104, 147] width 49 height 7
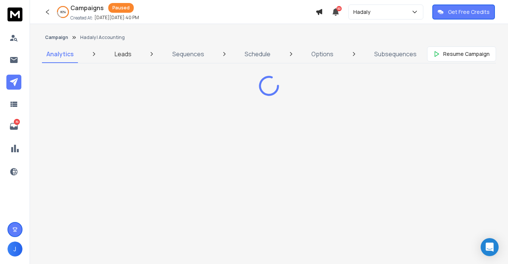
click at [123, 55] on p "Leads" at bounding box center [123, 53] width 17 height 9
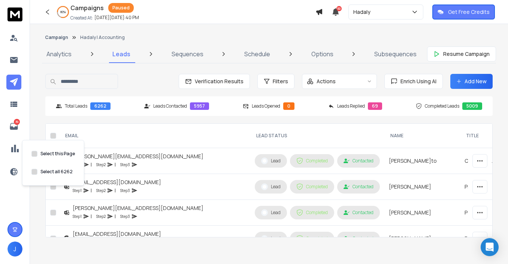
click at [34, 171] on button "Select this Page" at bounding box center [34, 171] width 6 height 6
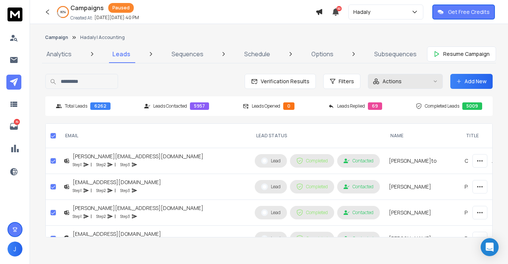
click at [409, 81] on div "Actions" at bounding box center [401, 81] width 57 height 7
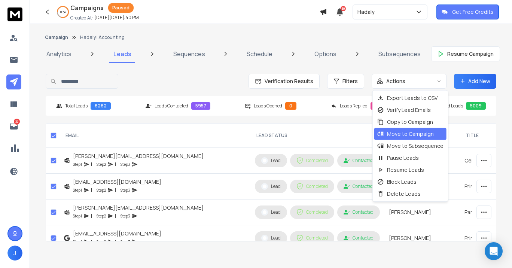
click at [410, 134] on p "Move to Campaign" at bounding box center [410, 133] width 47 height 7
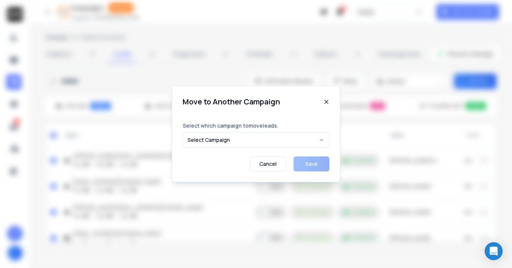
click at [237, 136] on button "Select Campaign" at bounding box center [256, 140] width 147 height 15
click at [326, 100] on icon at bounding box center [326, 102] width 6 height 6
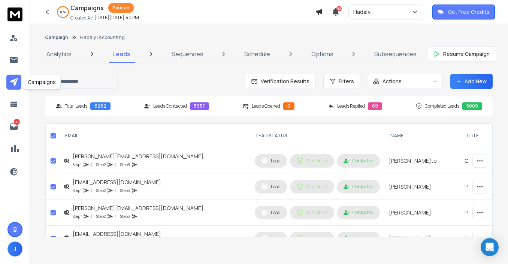
click at [17, 84] on icon at bounding box center [13, 82] width 9 height 9
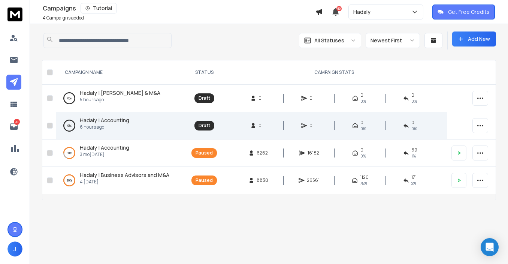
click at [484, 126] on button "button" at bounding box center [480, 125] width 16 height 15
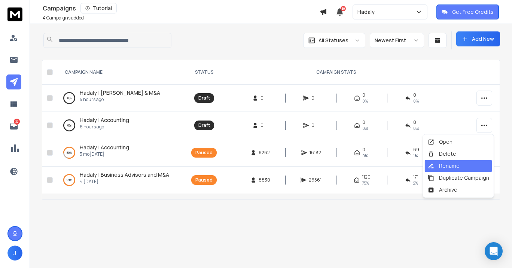
click at [455, 167] on div "Rename" at bounding box center [444, 165] width 32 height 7
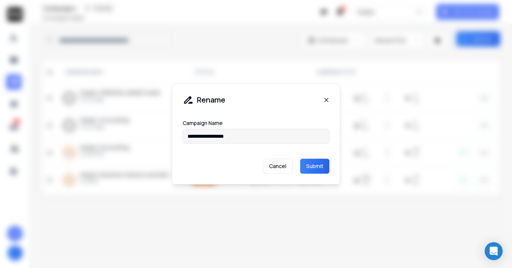
click at [256, 135] on input "**********" at bounding box center [256, 136] width 147 height 15
type input "**********"
click at [317, 165] on button "Submit" at bounding box center [314, 166] width 29 height 15
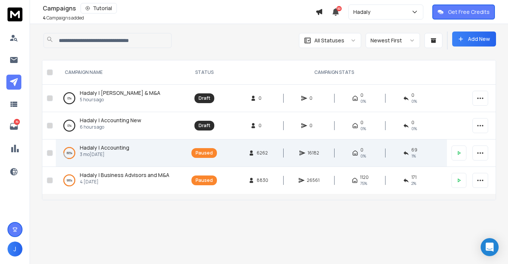
click at [116, 148] on span "Hadaly | Accounting" at bounding box center [104, 147] width 49 height 7
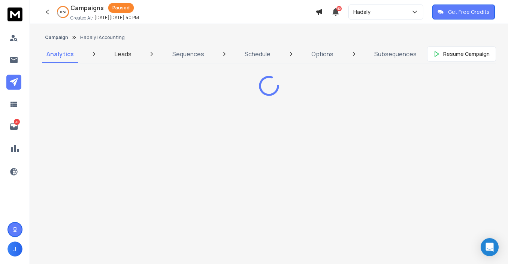
click at [124, 54] on p "Leads" at bounding box center [123, 53] width 17 height 9
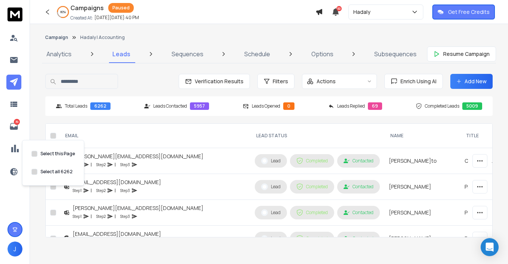
click at [36, 170] on button "Select this Page" at bounding box center [34, 171] width 6 height 6
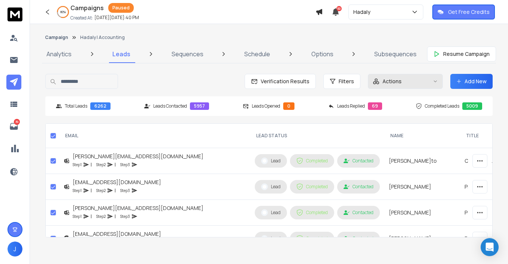
click at [426, 79] on div "Actions" at bounding box center [401, 81] width 57 height 7
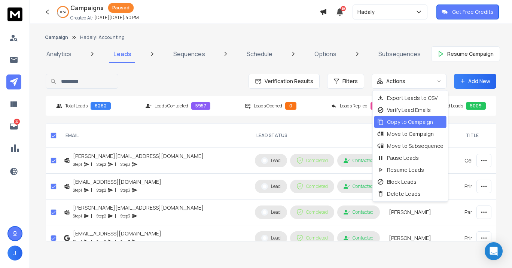
click at [417, 124] on p "Copy to Campaign" at bounding box center [410, 121] width 46 height 7
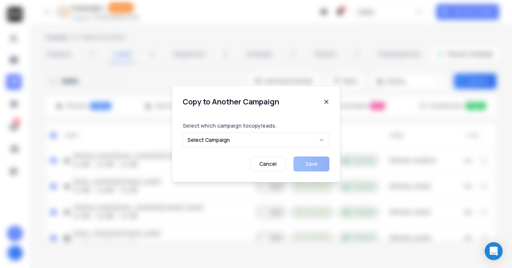
click at [242, 139] on button "Select Campaign" at bounding box center [256, 140] width 147 height 15
click at [316, 162] on button "Save" at bounding box center [312, 164] width 36 height 15
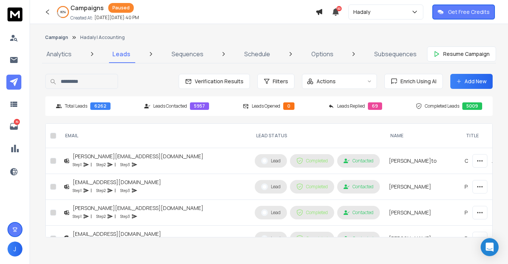
click at [142, 79] on div "Verification Results Filters Actions Enrich Using AI Add New" at bounding box center [268, 81] width 447 height 15
click at [143, 81] on div "Verification Results Filters Actions Enrich Using AI Add New" at bounding box center [268, 81] width 447 height 15
click at [13, 81] on icon at bounding box center [14, 82] width 8 height 8
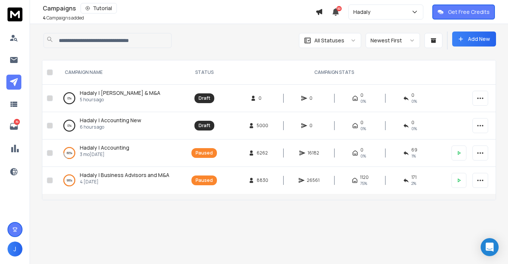
click at [207, 45] on div at bounding box center [155, 40] width 227 height 18
click at [154, 220] on div "Campaigns 4 Campaigns Added All Statuses Newest First Add New CAMPAIGN NAME STA…" at bounding box center [269, 163] width 454 height 264
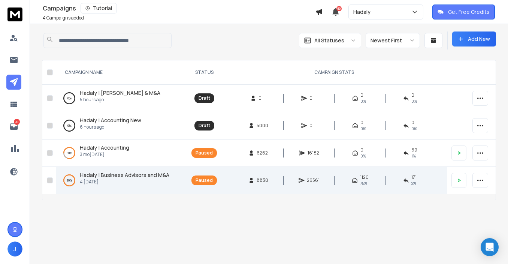
click at [140, 174] on span "Hadaly | Business Advisors and M&A" at bounding box center [124, 174] width 89 height 7
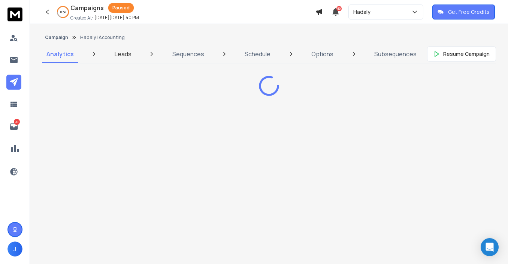
click at [125, 52] on p "Leads" at bounding box center [123, 53] width 17 height 9
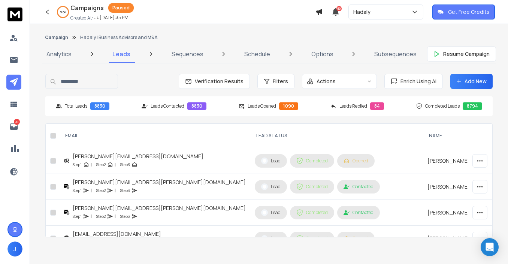
click at [194, 34] on div "Campaign Hadaly | Business Advisors and M&A" at bounding box center [269, 37] width 454 height 12
click at [151, 85] on div "Verification Results Filters Actions Enrich Using AI Add New" at bounding box center [268, 81] width 447 height 15
click at [334, 78] on p "Actions" at bounding box center [325, 81] width 19 height 7
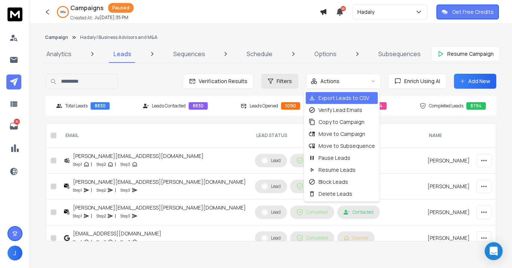
click at [276, 84] on button "Filters" at bounding box center [279, 81] width 37 height 15
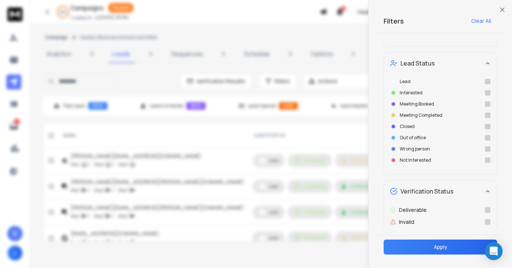
scroll to position [366, 0]
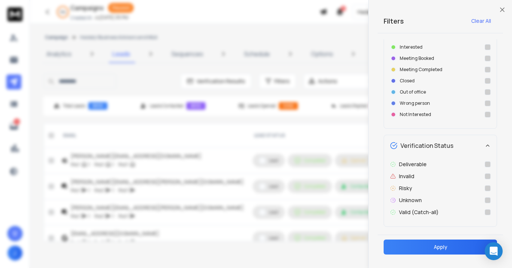
click at [485, 113] on Interested "Not Interested" at bounding box center [488, 115] width 6 height 6
click at [467, 241] on button "Apply" at bounding box center [440, 247] width 113 height 15
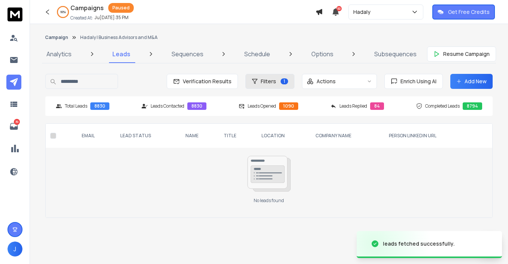
click at [282, 84] on button "Filters 1" at bounding box center [269, 81] width 49 height 15
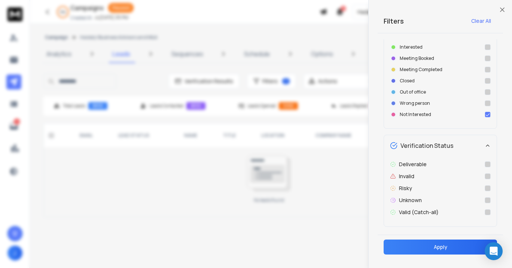
click at [485, 112] on Interested "Not Interested" at bounding box center [488, 115] width 6 height 6
click at [485, 46] on button "Interested" at bounding box center [488, 47] width 6 height 6
click at [458, 244] on button "Apply" at bounding box center [440, 247] width 113 height 15
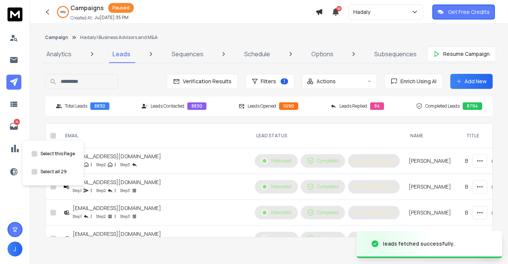
click at [32, 173] on button "Select this Page" at bounding box center [34, 171] width 6 height 6
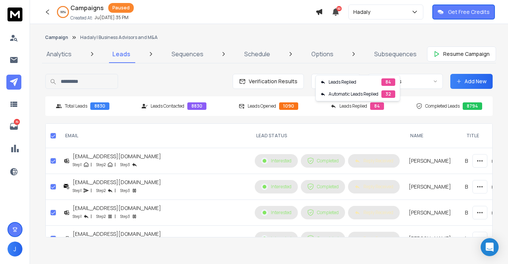
click at [399, 77] on div "Leads Replied 84 Automatic Leads Replied 32" at bounding box center [357, 88] width 85 height 26
click at [412, 79] on div "Actions" at bounding box center [401, 81] width 57 height 7
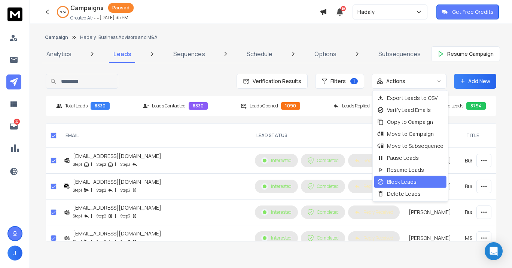
click at [414, 185] on p "Block Leads" at bounding box center [402, 181] width 30 height 7
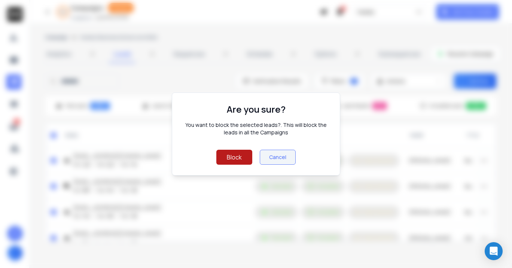
click at [235, 159] on button "Block" at bounding box center [234, 157] width 36 height 15
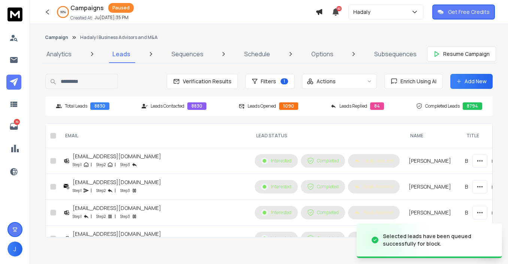
click at [266, 34] on div "Campaign Hadaly | Business Advisors and M&A" at bounding box center [269, 37] width 454 height 12
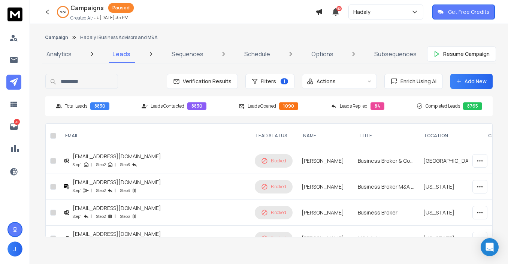
click at [126, 56] on p "Leads" at bounding box center [121, 53] width 18 height 9
click at [274, 81] on span "Filters" at bounding box center [268, 81] width 15 height 7
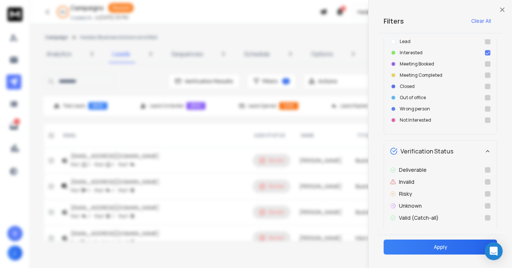
scroll to position [360, 0]
click at [485, 51] on button "Interested" at bounding box center [488, 53] width 6 height 6
click at [462, 249] on button "Apply" at bounding box center [440, 247] width 113 height 15
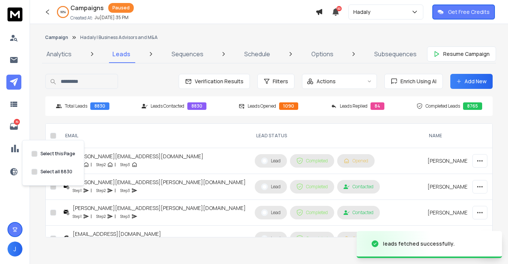
click at [36, 172] on button "Select this Page" at bounding box center [34, 171] width 6 height 6
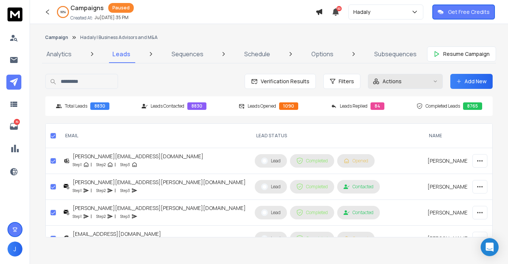
click at [420, 80] on div "Actions" at bounding box center [401, 81] width 57 height 7
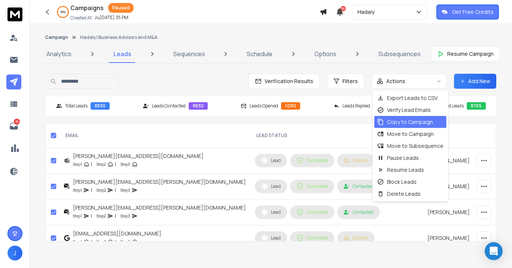
click at [408, 123] on p "Copy to Campaign" at bounding box center [410, 121] width 46 height 7
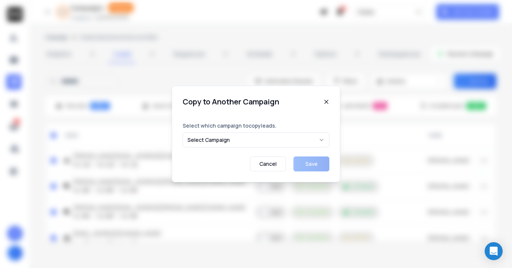
click at [245, 136] on button "Select Campaign" at bounding box center [256, 140] width 147 height 15
click at [323, 166] on button "Save" at bounding box center [312, 164] width 36 height 15
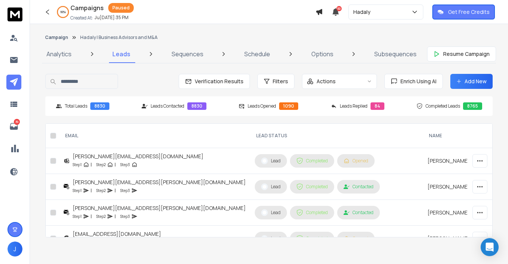
click at [164, 80] on div "Verification Results Filters Actions Enrich Using AI Add New" at bounding box center [268, 81] width 447 height 15
click at [162, 80] on div "Verification Results Filters Actions Enrich Using AI Add New" at bounding box center [268, 81] width 447 height 15
click at [12, 81] on icon at bounding box center [14, 82] width 8 height 8
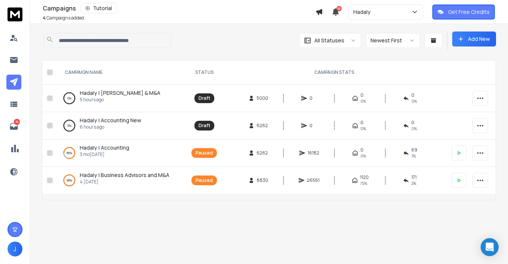
click at [214, 43] on div at bounding box center [155, 40] width 227 height 18
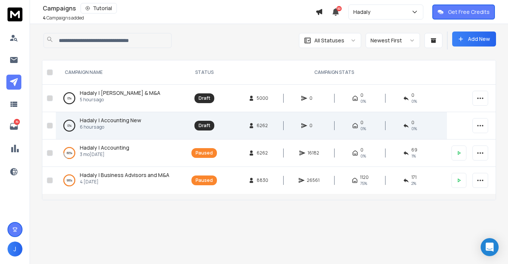
click at [108, 120] on span "Hadaly | Accounting New" at bounding box center [110, 119] width 61 height 7
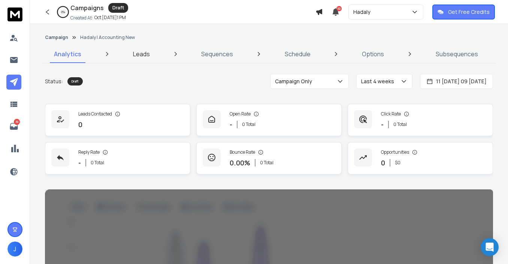
click at [144, 57] on p "Leads" at bounding box center [141, 53] width 17 height 9
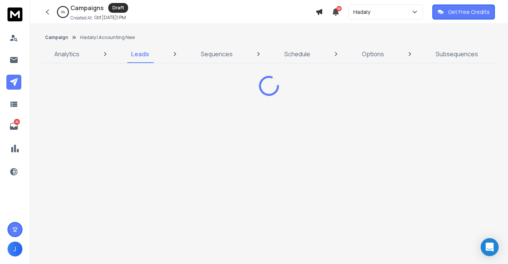
click at [232, 39] on div "Campaign Hadaly | Accounting New" at bounding box center [269, 37] width 448 height 6
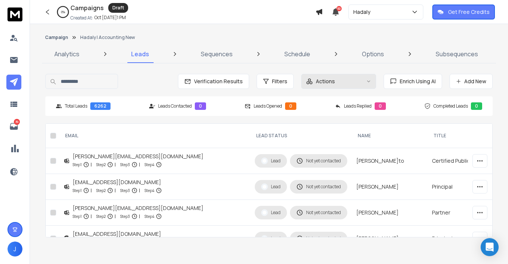
click at [345, 80] on div "Actions" at bounding box center [334, 81] width 57 height 7
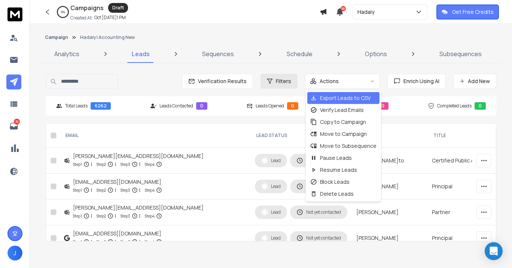
click at [284, 83] on span "Filters" at bounding box center [283, 81] width 15 height 7
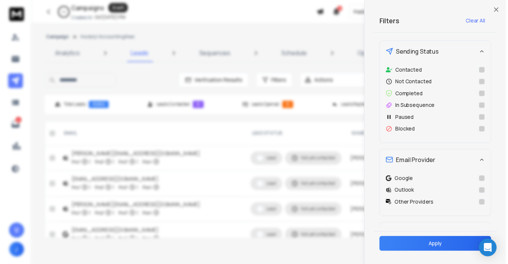
scroll to position [195, 0]
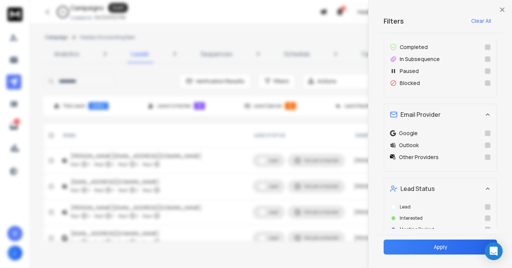
click at [486, 80] on button "Blocked" at bounding box center [488, 83] width 6 height 6
click at [459, 244] on button "Apply" at bounding box center [440, 247] width 113 height 15
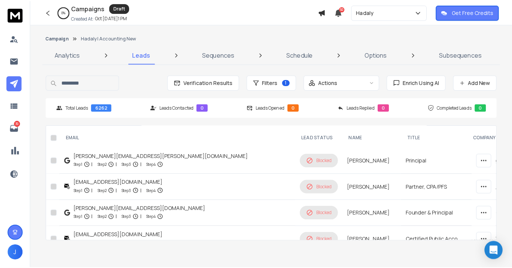
scroll to position [0, 0]
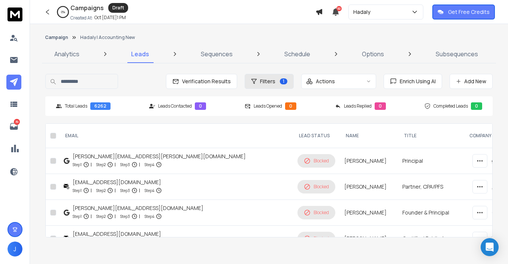
click at [286, 79] on span "1" at bounding box center [283, 81] width 7 height 6
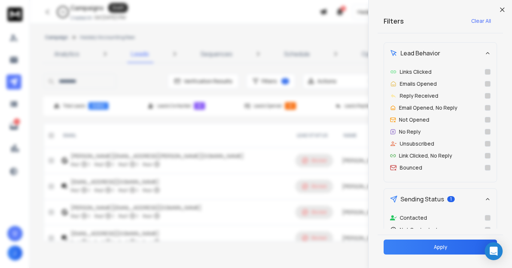
click at [504, 10] on icon "button" at bounding box center [502, 9] width 7 height 7
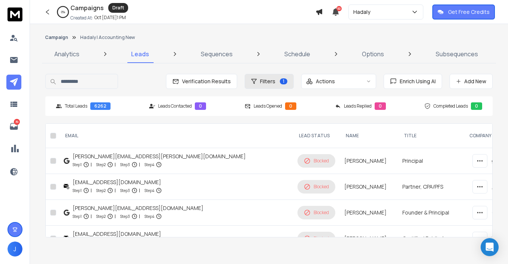
click at [275, 83] on span "Filters" at bounding box center [267, 81] width 15 height 7
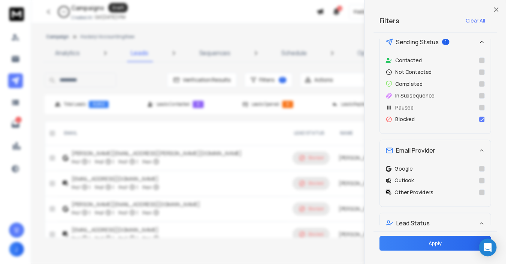
scroll to position [131, 0]
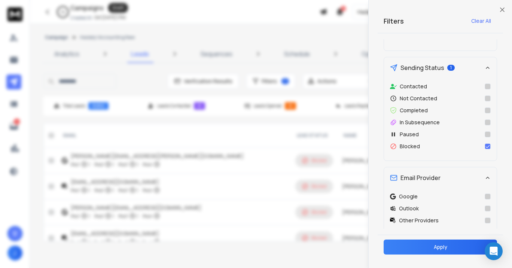
click at [485, 143] on button "Blocked" at bounding box center [488, 146] width 6 height 6
click at [456, 250] on button "Apply" at bounding box center [440, 247] width 113 height 15
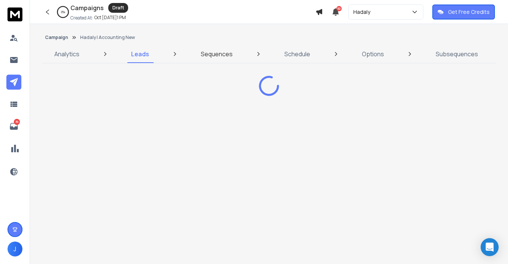
click at [212, 54] on p "Sequences" at bounding box center [217, 53] width 32 height 9
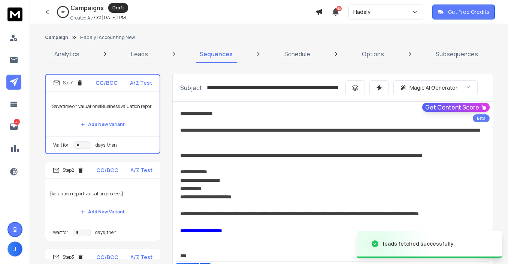
click at [115, 99] on p "{Save time on valuations|Business valuation report|Valuation reports}" at bounding box center [102, 106] width 105 height 21
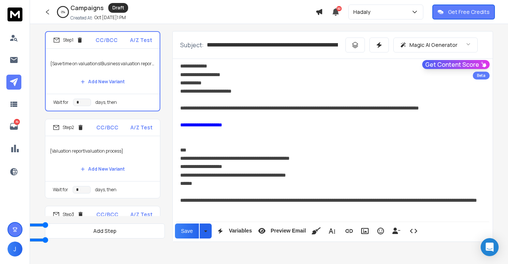
scroll to position [43, 0]
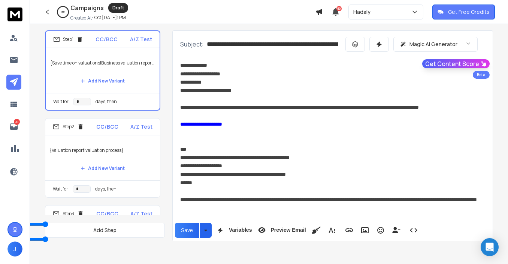
click at [242, 122] on div "**********" at bounding box center [330, 124] width 300 height 8
drag, startPoint x: 240, startPoint y: 124, endPoint x: 179, endPoint y: 122, distance: 60.7
click at [179, 122] on div "**********" at bounding box center [333, 138] width 320 height 161
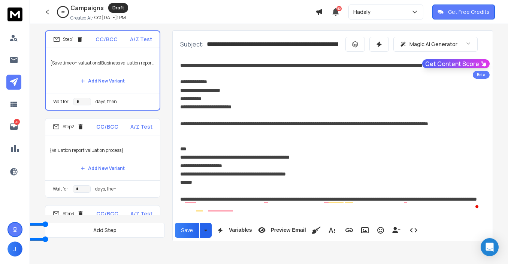
scroll to position [55, 0]
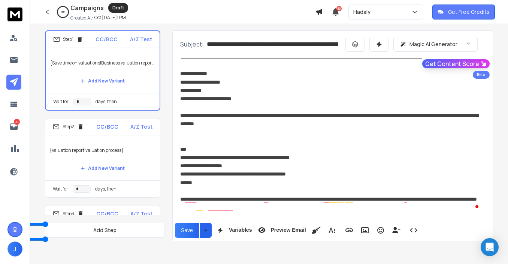
click at [252, 179] on div "******" at bounding box center [330, 182] width 300 height 8
drag, startPoint x: 471, startPoint y: 116, endPoint x: 471, endPoint y: 122, distance: 6.0
click at [471, 122] on div "**********" at bounding box center [330, 119] width 300 height 17
click at [182, 124] on div "**********" at bounding box center [330, 119] width 300 height 17
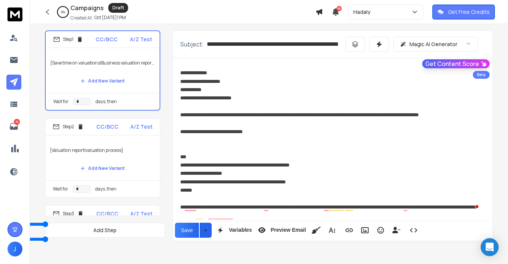
click at [270, 133] on div "**********" at bounding box center [330, 131] width 300 height 8
drag, startPoint x: 189, startPoint y: 228, endPoint x: 195, endPoint y: 219, distance: 10.7
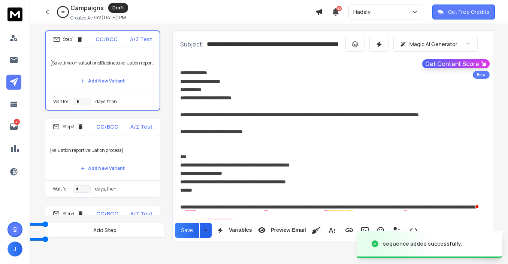
click at [98, 143] on p "{Valuation report|valuation process}" at bounding box center [103, 150] width 106 height 21
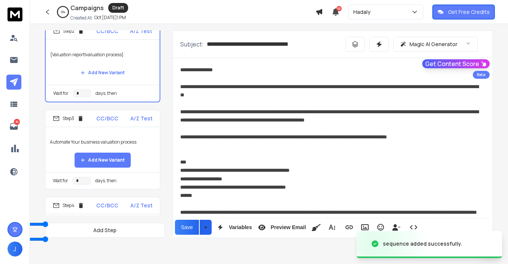
scroll to position [126, 0]
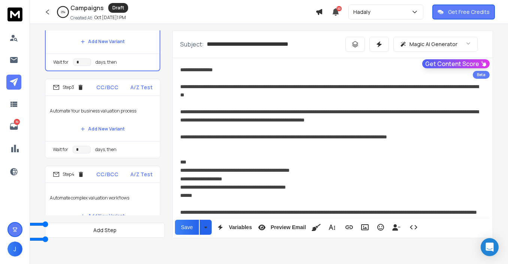
click at [92, 110] on p "Automate Your business valuation process" at bounding box center [103, 110] width 106 height 21
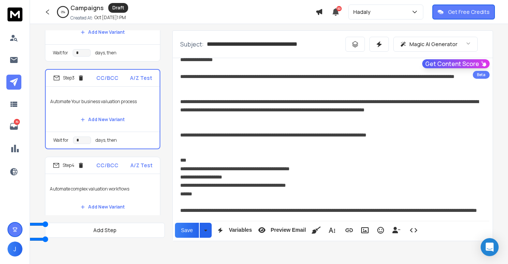
scroll to position [22, 0]
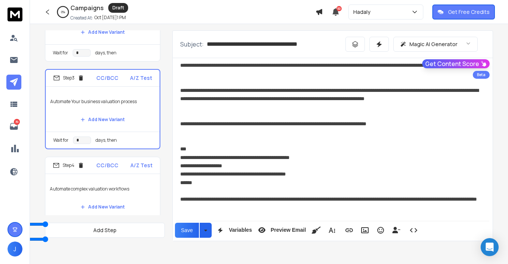
click at [115, 182] on p "Automate complex valuation workflows" at bounding box center [103, 188] width 106 height 21
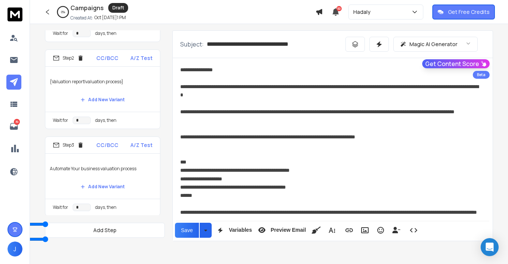
scroll to position [42, 0]
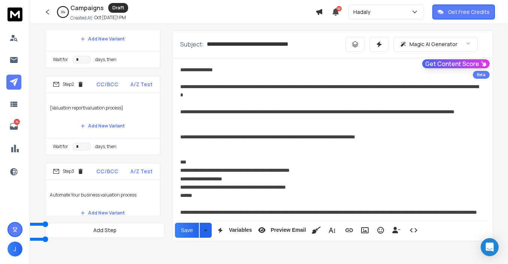
click at [121, 192] on p "Automate Your business valuation process" at bounding box center [103, 194] width 106 height 21
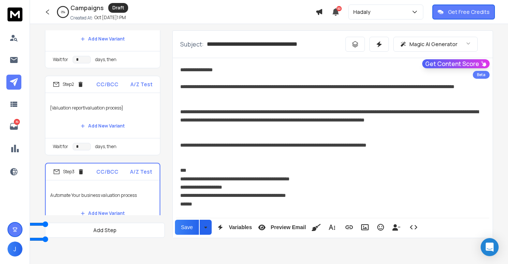
click at [118, 104] on p "{Valuation report|valuation process}" at bounding box center [103, 107] width 106 height 21
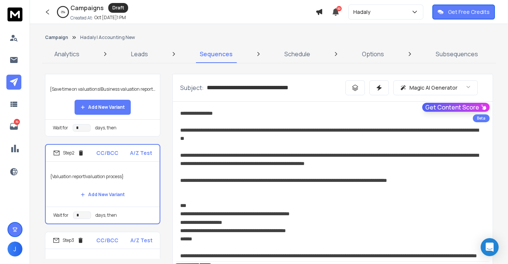
scroll to position [0, 0]
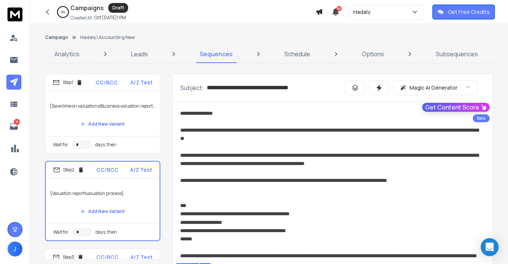
click at [124, 108] on p "{Save time on valuations|Business valuation report|Valuation reports}" at bounding box center [103, 105] width 106 height 21
type input "**********"
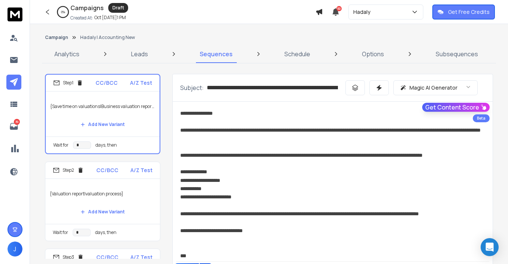
click at [192, 114] on div "**********" at bounding box center [330, 113] width 300 height 8
click at [225, 115] on div "**********" at bounding box center [330, 113] width 300 height 8
click at [192, 110] on div "**********" at bounding box center [330, 113] width 300 height 8
click at [194, 114] on div "**********" at bounding box center [330, 113] width 300 height 8
click at [201, 113] on div "**********" at bounding box center [330, 113] width 300 height 8
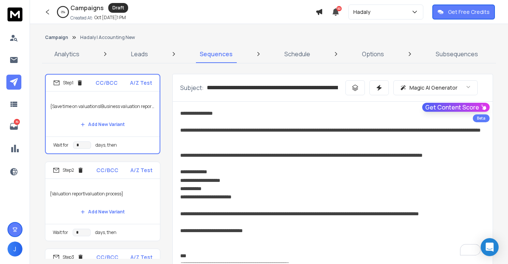
click at [198, 113] on div "**********" at bounding box center [330, 113] width 300 height 8
click at [200, 114] on div "**********" at bounding box center [330, 113] width 300 height 8
click at [240, 115] on div "**********" at bounding box center [330, 113] width 300 height 8
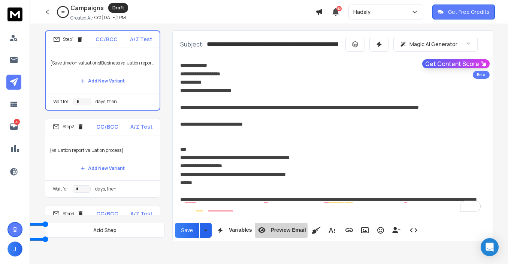
click at [275, 228] on span "Preview Email" at bounding box center [288, 230] width 38 height 6
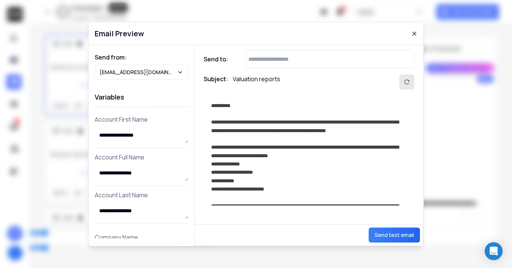
click at [410, 79] on button at bounding box center [406, 82] width 15 height 15
click at [415, 32] on icon at bounding box center [414, 34] width 6 height 6
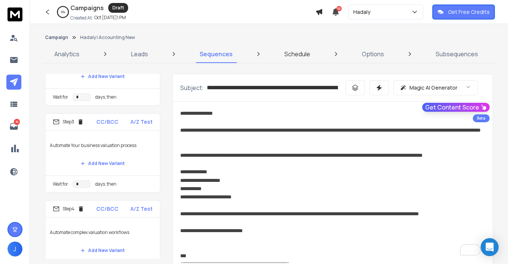
click at [298, 57] on p "Schedule" at bounding box center [297, 53] width 26 height 9
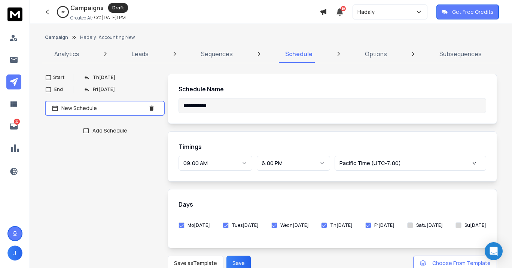
click at [215, 164] on button "09:00 AM" at bounding box center [216, 163] width 74 height 15
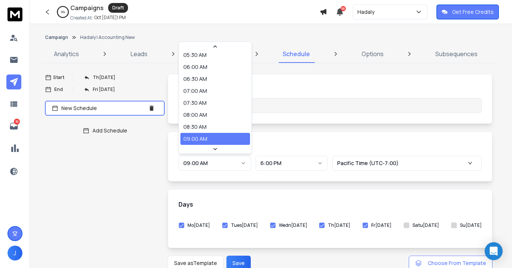
select select "********"
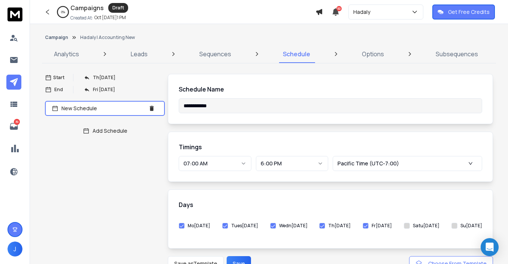
click at [291, 161] on button "6:00 PM" at bounding box center [292, 163] width 73 height 15
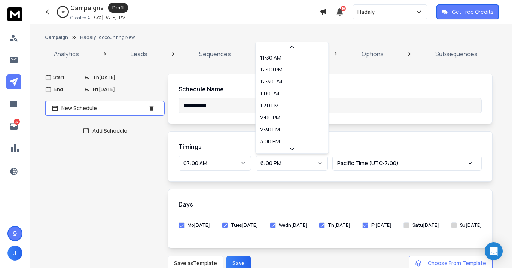
select select "********"
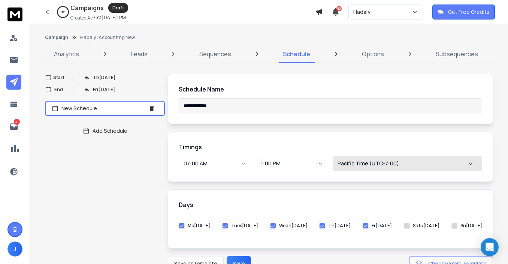
click at [395, 166] on p "Pacific Time (UTC-7:00)" at bounding box center [369, 162] width 64 height 7
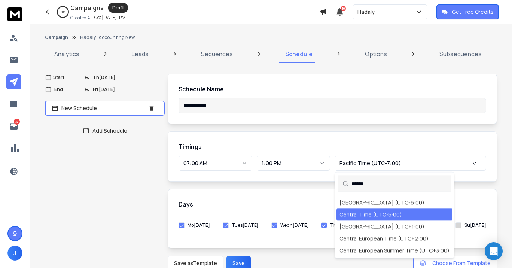
type input "******"
click at [386, 217] on div "Central Time (UTC-5:00)" at bounding box center [371, 214] width 63 height 7
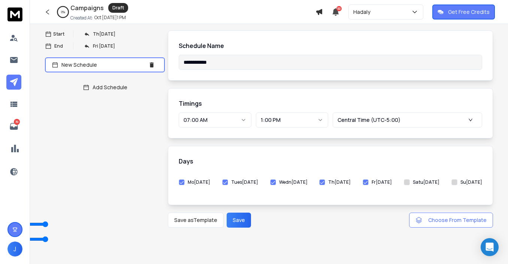
click at [241, 215] on button "Save" at bounding box center [239, 219] width 24 height 15
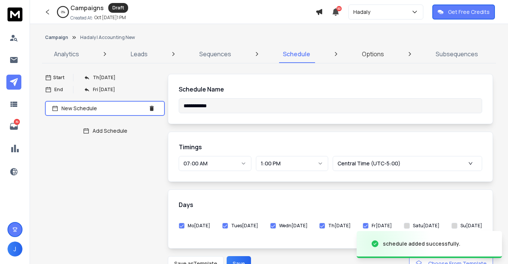
click at [375, 55] on p "Options" at bounding box center [373, 53] width 22 height 9
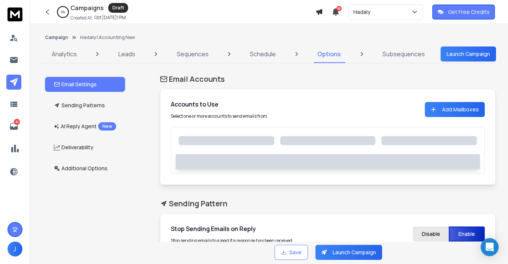
click at [343, 80] on h1 "Email Accounts" at bounding box center [327, 79] width 335 height 10
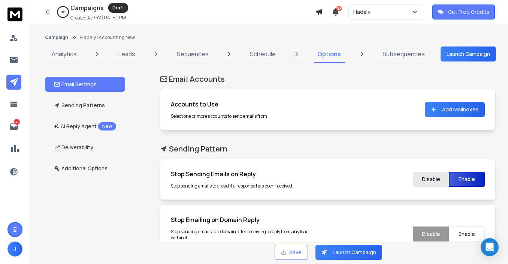
click at [450, 109] on button "Add Mailboxes" at bounding box center [455, 109] width 60 height 15
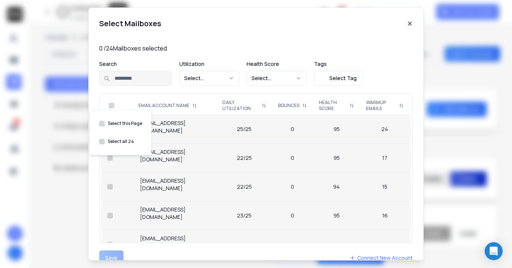
click at [101, 141] on button "Select this Page" at bounding box center [102, 142] width 6 height 6
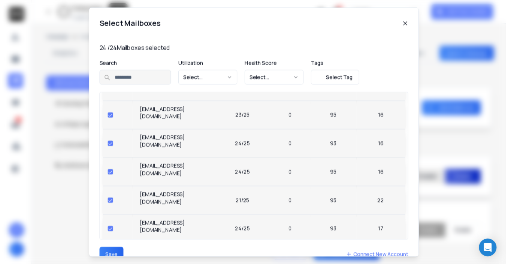
scroll to position [15, 0]
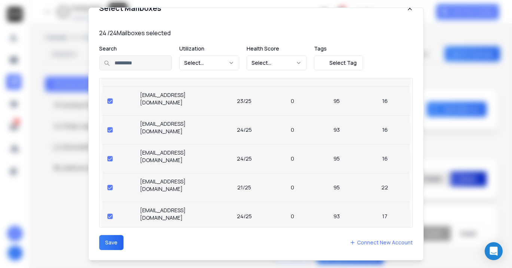
click at [111, 243] on button "Save" at bounding box center [111, 242] width 24 height 15
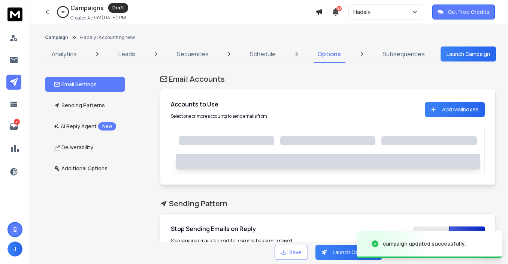
click at [374, 77] on h1 "Email Accounts" at bounding box center [327, 79] width 335 height 10
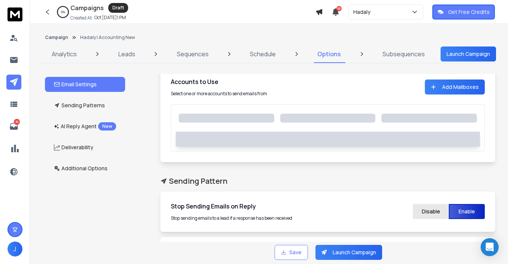
scroll to position [0, 0]
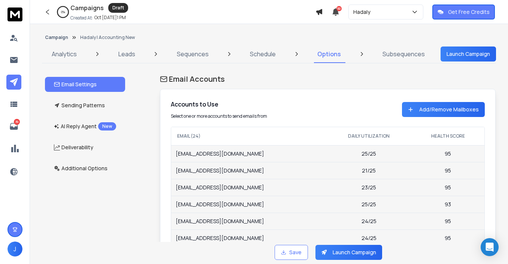
click at [375, 85] on div "Email Accounts Accounts to Use Select one or more accounts to send emails from …" at bounding box center [327, 188] width 335 height 228
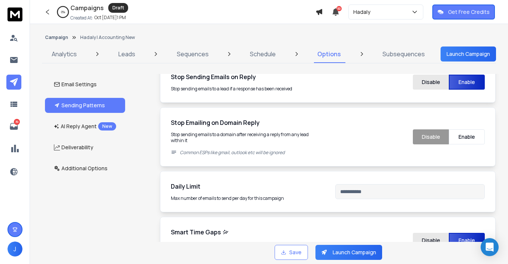
scroll to position [348, 0]
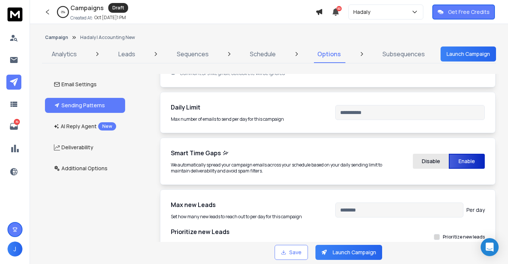
click at [367, 115] on input "***" at bounding box center [409, 112] width 149 height 15
type input "****"
click at [362, 206] on input "***" at bounding box center [399, 209] width 128 height 15
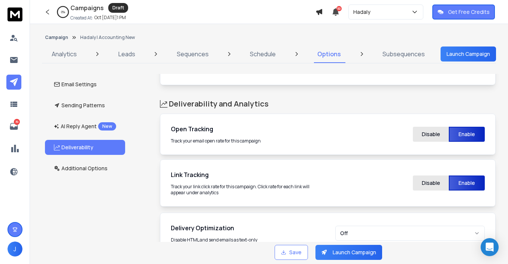
scroll to position [814, 0]
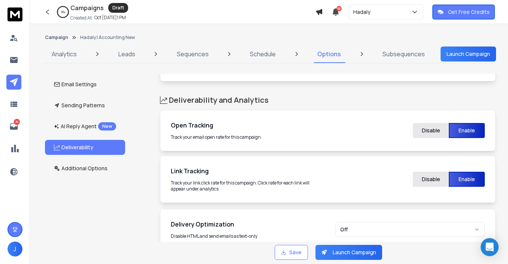
type input "****"
click at [432, 131] on button "Disable" at bounding box center [431, 130] width 36 height 15
click at [424, 174] on button "Disable" at bounding box center [431, 178] width 36 height 15
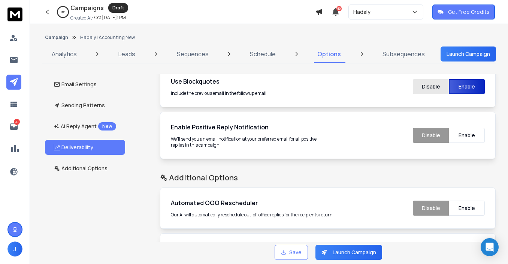
scroll to position [1240, 0]
click at [288, 259] on button "Save" at bounding box center [290, 251] width 33 height 15
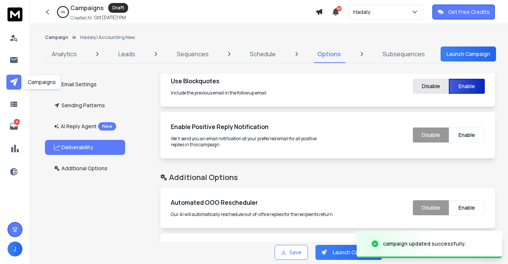
click at [12, 79] on icon at bounding box center [13, 82] width 9 height 9
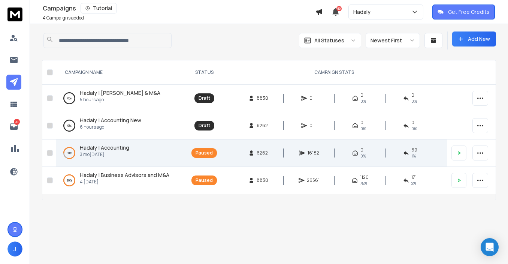
click at [115, 148] on span "Hadaly | Accounting" at bounding box center [104, 147] width 49 height 7
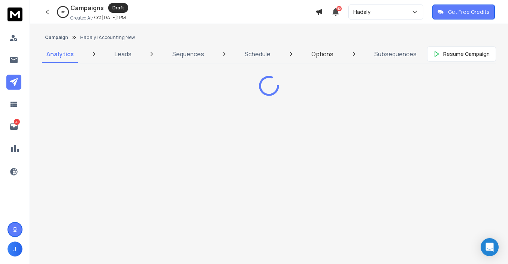
click at [309, 58] on link "Options" at bounding box center [322, 54] width 31 height 18
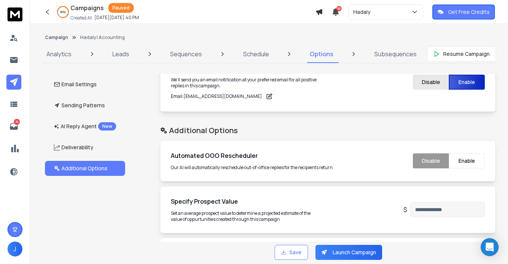
scroll to position [1298, 0]
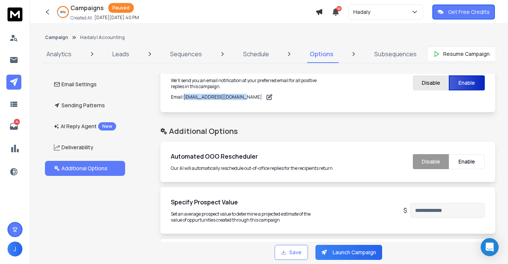
drag, startPoint x: 181, startPoint y: 94, endPoint x: 233, endPoint y: 95, distance: 52.1
click at [233, 95] on p "Email : aime.toumelin@hadaly.ca" at bounding box center [216, 97] width 91 height 6
copy p "aime.toumelin@hadaly.ca"
click at [13, 80] on icon at bounding box center [14, 82] width 8 height 8
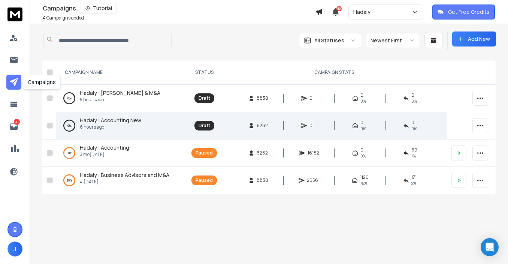
click at [116, 119] on span "Hadaly | Accounting New" at bounding box center [110, 119] width 61 height 7
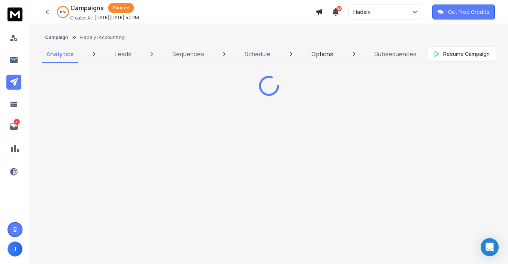
click at [322, 53] on p "Options" at bounding box center [322, 53] width 22 height 9
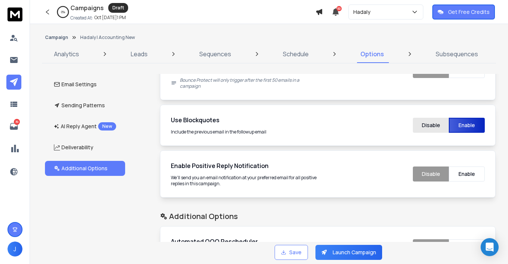
scroll to position [1201, 0]
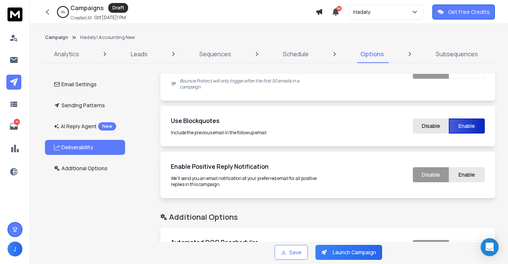
click at [465, 174] on button "Enable" at bounding box center [467, 174] width 36 height 15
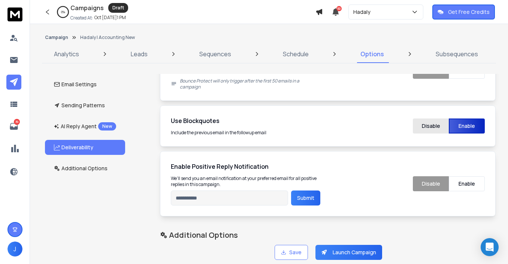
click at [231, 197] on input "email" at bounding box center [229, 197] width 117 height 15
paste input "**********"
type input "**********"
click at [309, 195] on button "Submit" at bounding box center [305, 197] width 29 height 15
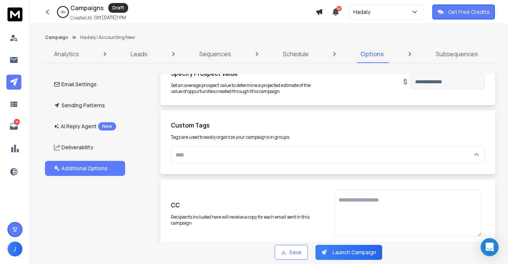
scroll to position [1502, 0]
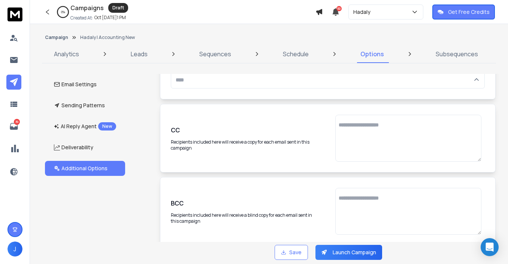
click at [294, 253] on button "Save" at bounding box center [290, 251] width 33 height 15
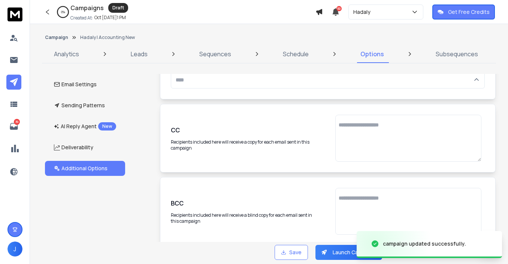
click at [339, 258] on button "Launch Campaign" at bounding box center [348, 251] width 67 height 15
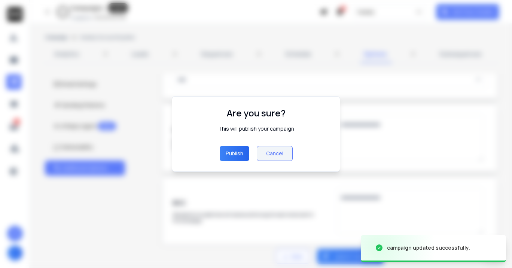
click at [227, 154] on button "Publish" at bounding box center [235, 153] width 30 height 15
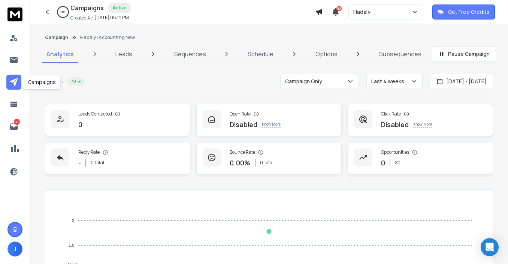
click at [13, 82] on icon at bounding box center [13, 82] width 9 height 9
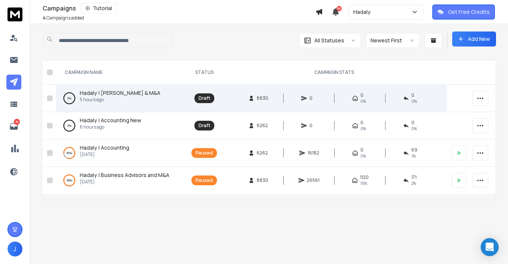
click at [123, 92] on span "Hadaly | [PERSON_NAME] & M&A" at bounding box center [120, 92] width 80 height 7
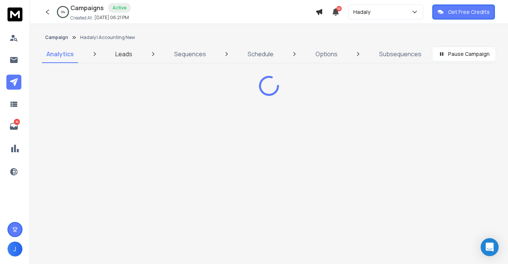
click at [125, 55] on p "Leads" at bounding box center [123, 53] width 17 height 9
click at [187, 56] on p "Sequences" at bounding box center [189, 53] width 32 height 9
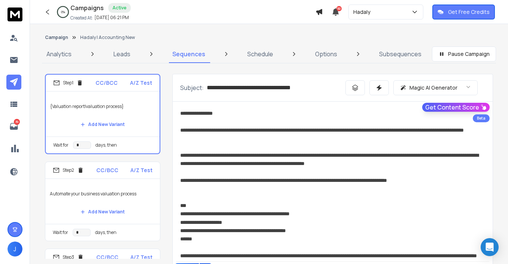
click at [114, 106] on p "{Valuation report|valuation process}" at bounding box center [102, 106] width 105 height 21
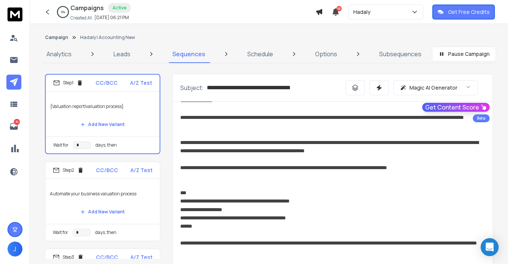
scroll to position [75, 0]
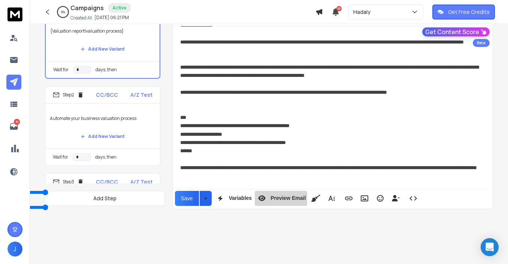
click at [289, 201] on div "Preview Email" at bounding box center [281, 198] width 52 height 12
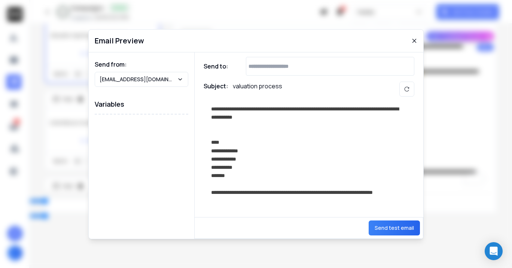
scroll to position [0, 0]
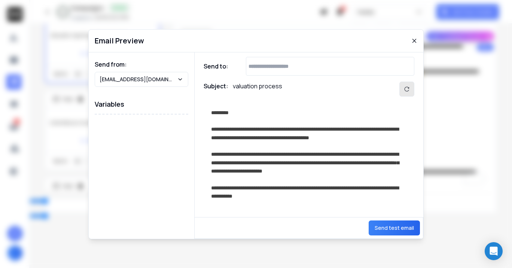
click at [408, 89] on icon at bounding box center [406, 88] width 5 height 5
click at [415, 42] on icon at bounding box center [415, 41] width 4 height 4
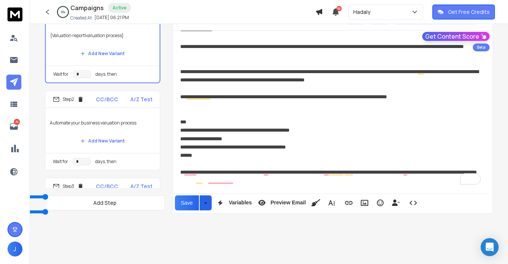
click at [126, 119] on p "Automate your business valuation process" at bounding box center [103, 122] width 106 height 21
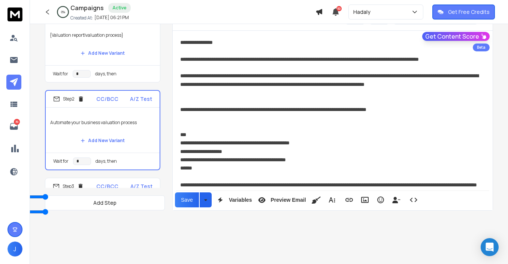
scroll to position [49, 0]
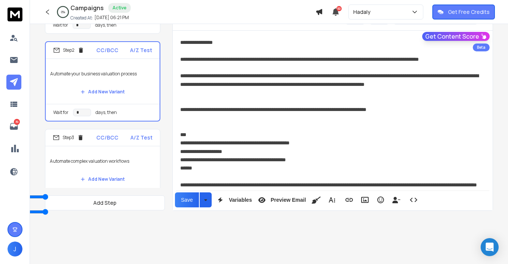
click at [132, 156] on p "Automate complex valuation workflows" at bounding box center [103, 161] width 106 height 21
type input "**********"
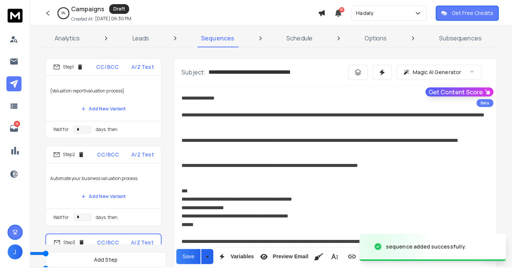
scroll to position [0, 0]
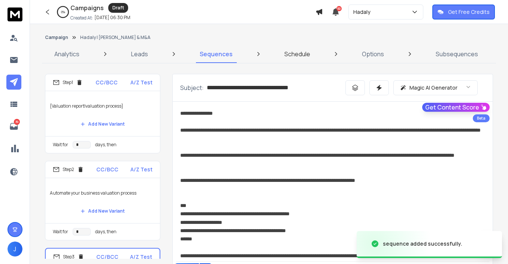
click at [298, 54] on p "Schedule" at bounding box center [297, 53] width 26 height 9
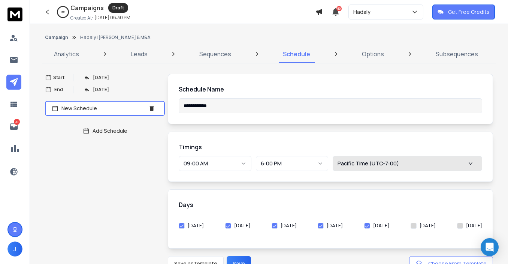
click at [371, 161] on p "Pacific Time (UTC-7:00)" at bounding box center [369, 162] width 64 height 7
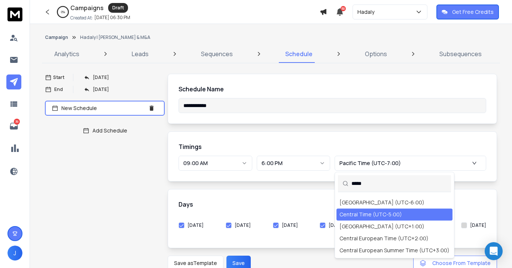
type input "*****"
click at [373, 215] on div "Central Time (UTC-5:00)" at bounding box center [371, 214] width 63 height 7
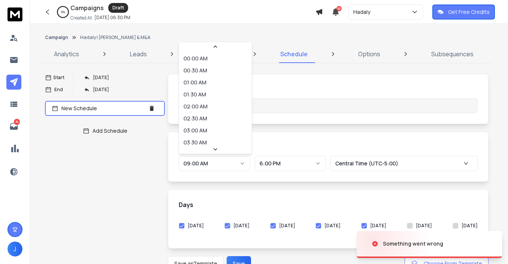
click at [221, 164] on button "09:00 AM" at bounding box center [215, 163] width 72 height 15
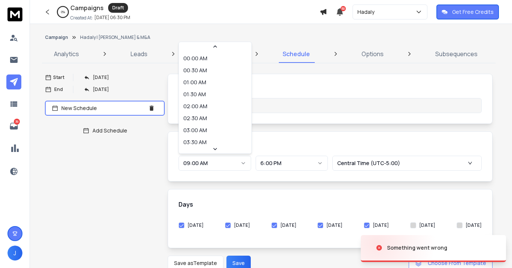
scroll to position [135, 0]
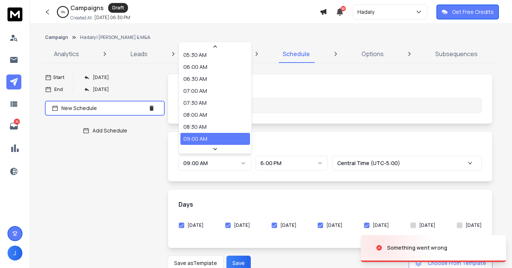
select select "********"
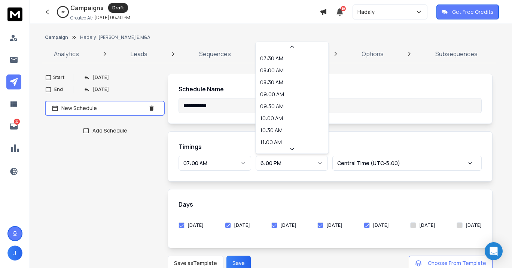
click at [283, 162] on button "6:00 PM" at bounding box center [292, 163] width 73 height 15
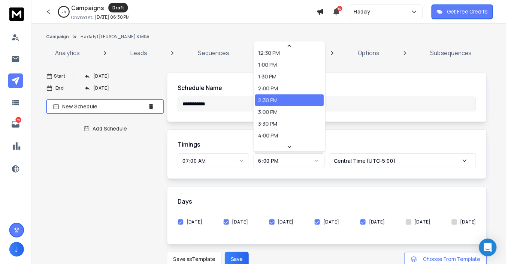
scroll to position [124, 0]
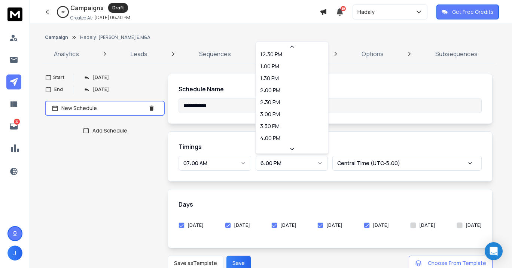
select select "********"
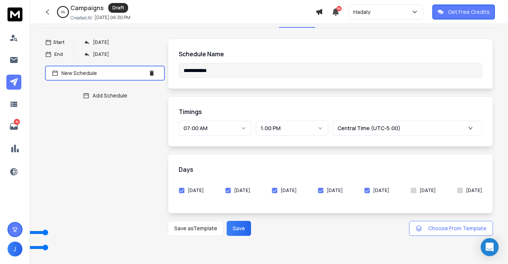
scroll to position [37, 0]
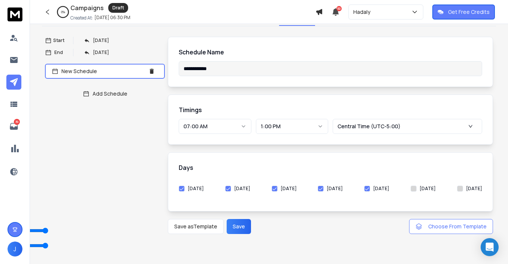
click at [246, 228] on button "Save" at bounding box center [239, 226] width 24 height 15
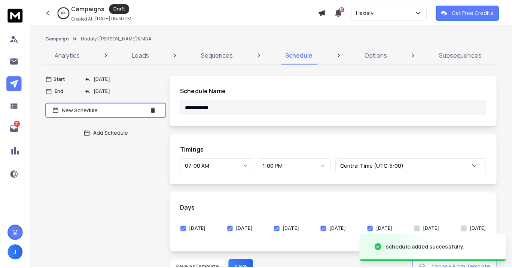
scroll to position [0, 0]
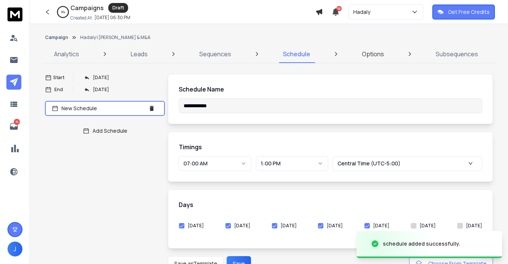
click at [370, 54] on p "Options" at bounding box center [373, 53] width 22 height 9
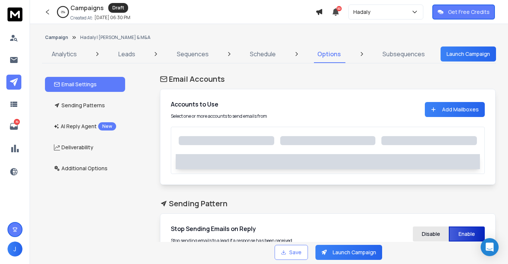
click at [341, 81] on h1 "Email Accounts" at bounding box center [327, 79] width 335 height 10
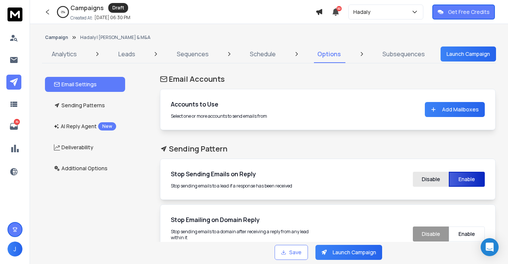
click at [453, 112] on button "Add Mailboxes" at bounding box center [455, 109] width 60 height 15
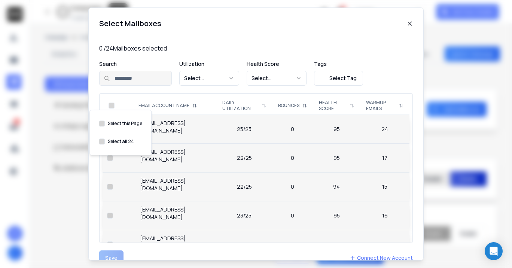
click at [103, 142] on button "Select this Page" at bounding box center [102, 142] width 6 height 6
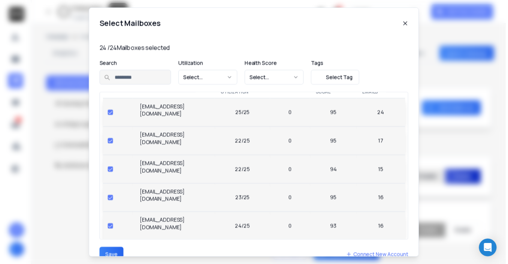
scroll to position [99, 0]
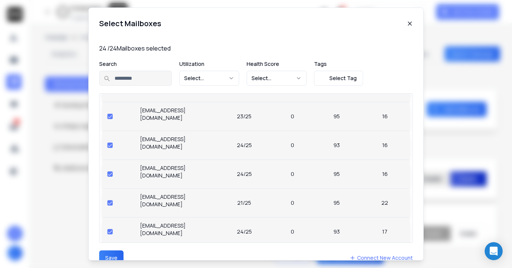
click at [115, 255] on button "Save" at bounding box center [111, 257] width 24 height 15
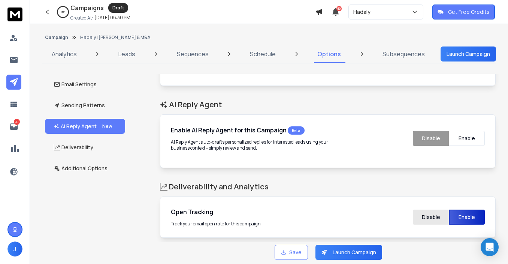
scroll to position [728, 0]
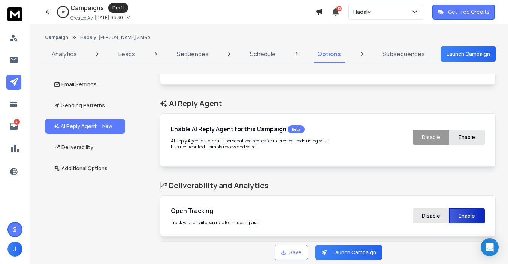
click at [468, 137] on button "Enable" at bounding box center [467, 137] width 36 height 15
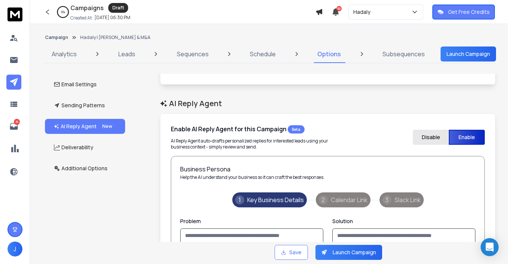
click at [432, 138] on button "Disable" at bounding box center [431, 137] width 36 height 15
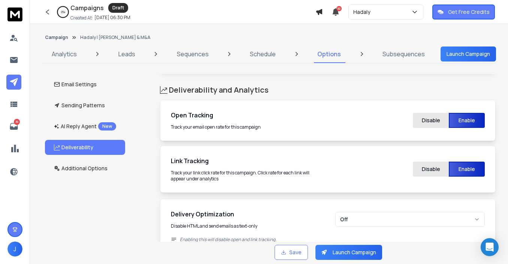
scroll to position [824, 0]
click at [422, 121] on button "Disable" at bounding box center [431, 120] width 36 height 15
click at [421, 167] on button "Disable" at bounding box center [431, 168] width 36 height 15
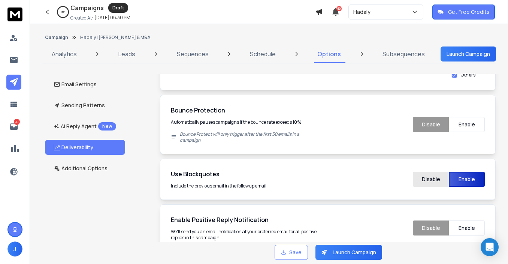
scroll to position [1237, 0]
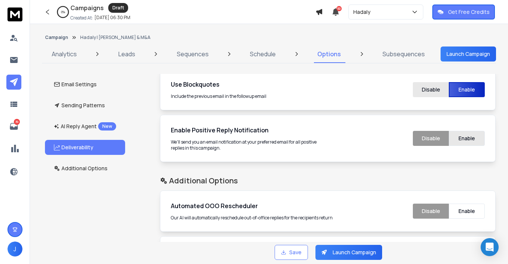
click at [474, 139] on button "Enable" at bounding box center [467, 138] width 36 height 15
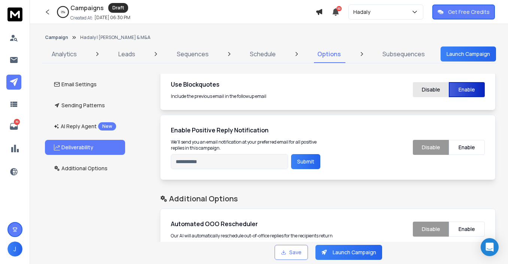
click at [248, 158] on input "email" at bounding box center [229, 161] width 117 height 15
paste input "**********"
type input "**********"
click at [309, 158] on button "Submit" at bounding box center [305, 161] width 29 height 15
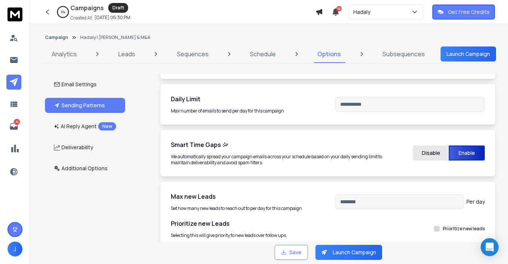
scroll to position [356, 0]
click at [370, 102] on input "***" at bounding box center [409, 104] width 149 height 15
type input "****"
click at [368, 201] on input "***" at bounding box center [399, 201] width 128 height 15
type input "****"
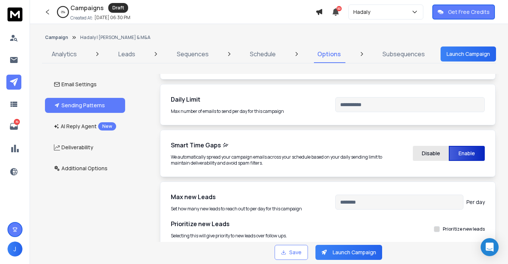
click at [316, 177] on div "**********" at bounding box center [327, 208] width 335 height 497
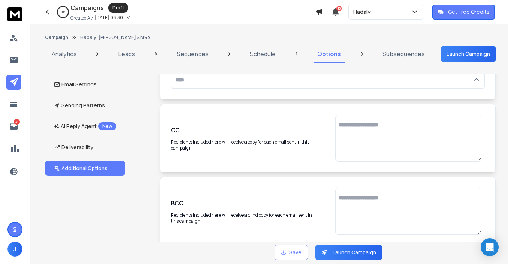
scroll to position [75, 0]
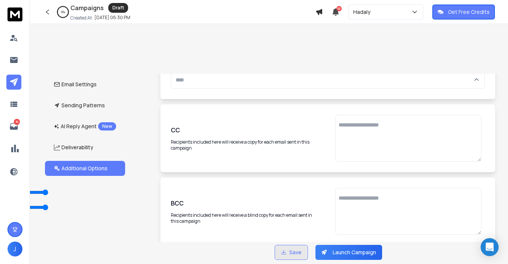
click at [288, 251] on button "Save" at bounding box center [290, 251] width 33 height 15
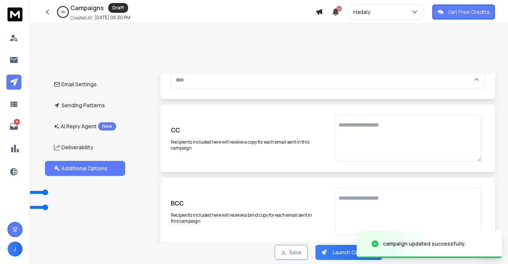
click at [344, 253] on button "Launch Campaign" at bounding box center [348, 251] width 67 height 15
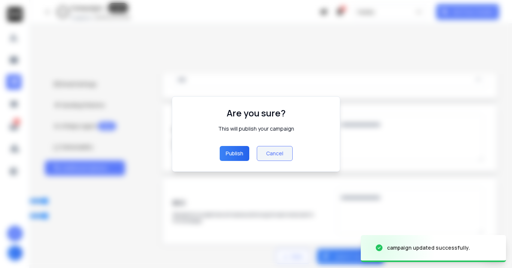
click at [233, 153] on button "Publish" at bounding box center [235, 153] width 30 height 15
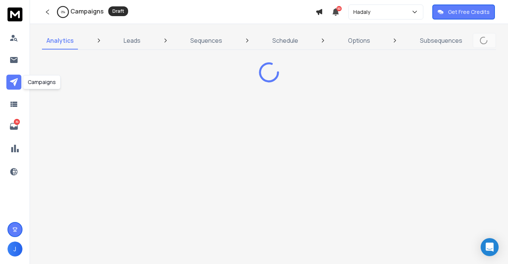
click at [13, 84] on icon at bounding box center [14, 82] width 8 height 8
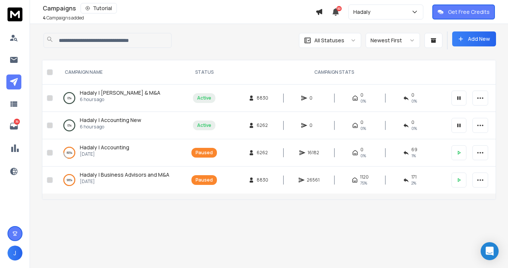
click at [243, 45] on div at bounding box center [155, 40] width 227 height 18
click at [12, 59] on icon at bounding box center [13, 59] width 9 height 9
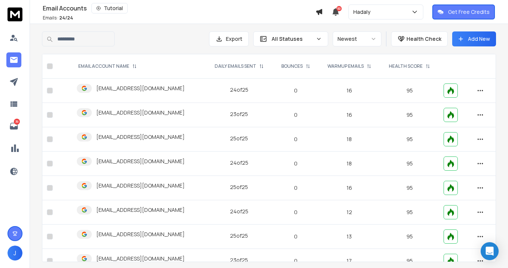
click at [177, 52] on div "Export All Statuses Newest Health Check Add New EMAIL ACCOUNT NAME DAILY EMAILS…" at bounding box center [269, 146] width 454 height 231
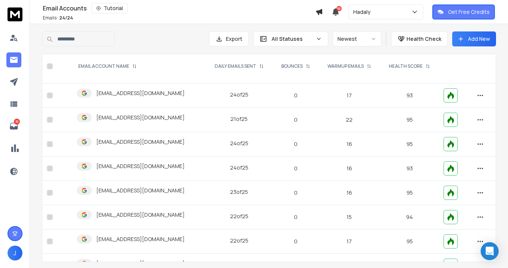
scroll to position [404, 0]
